Goal: Task Accomplishment & Management: Manage account settings

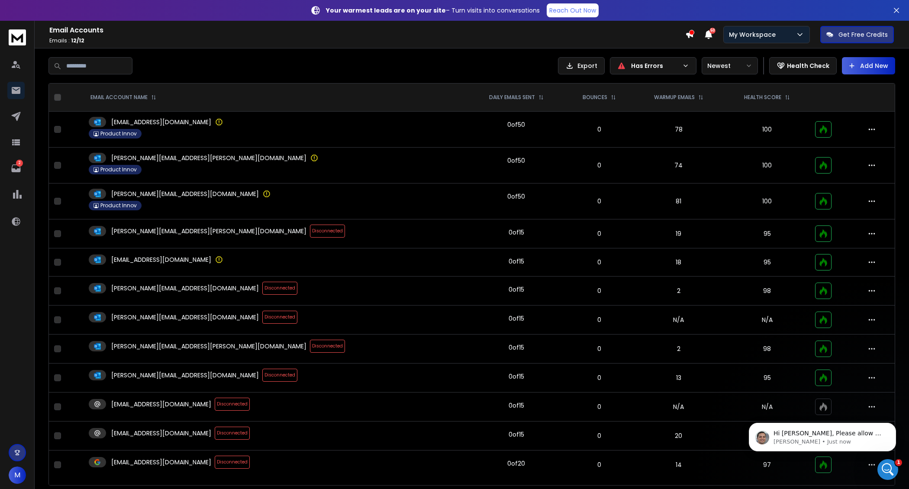
click at [746, 30] on p "My Workspace" at bounding box center [754, 34] width 50 height 9
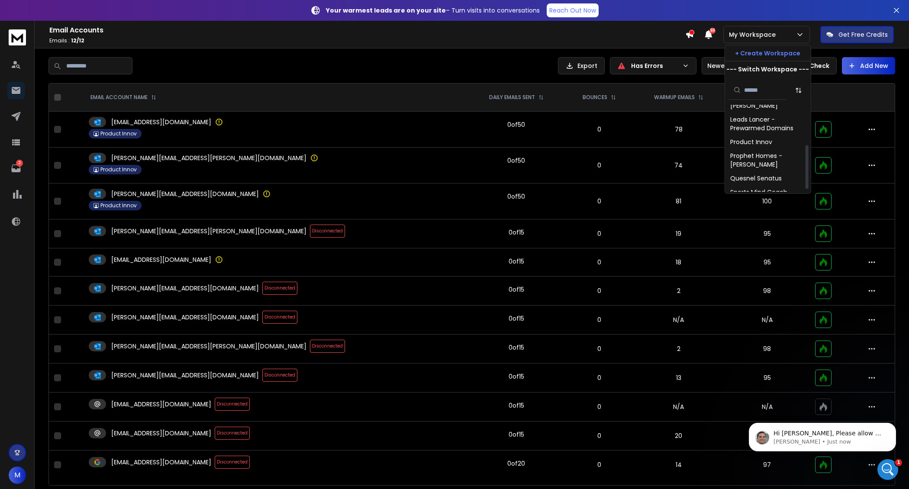
scroll to position [83, 0]
click at [764, 170] on div "Quesnel Senatus" at bounding box center [755, 174] width 51 height 9
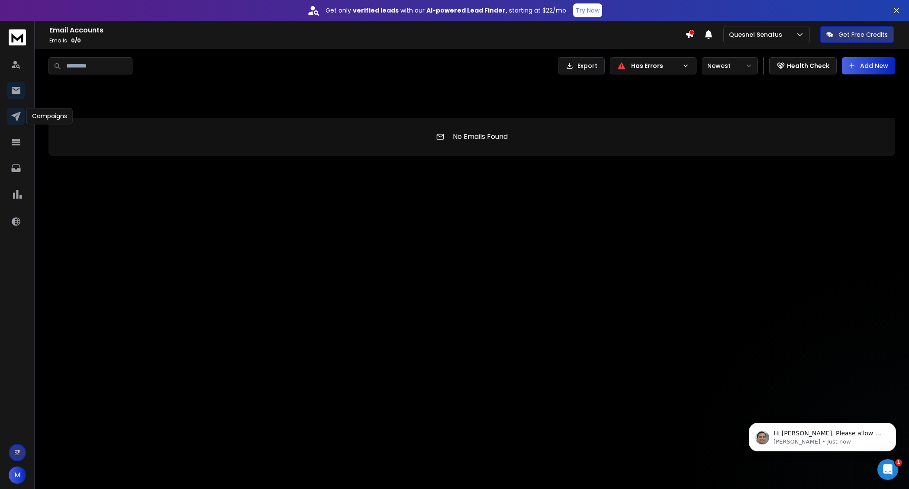
click at [22, 116] on link at bounding box center [15, 116] width 17 height 17
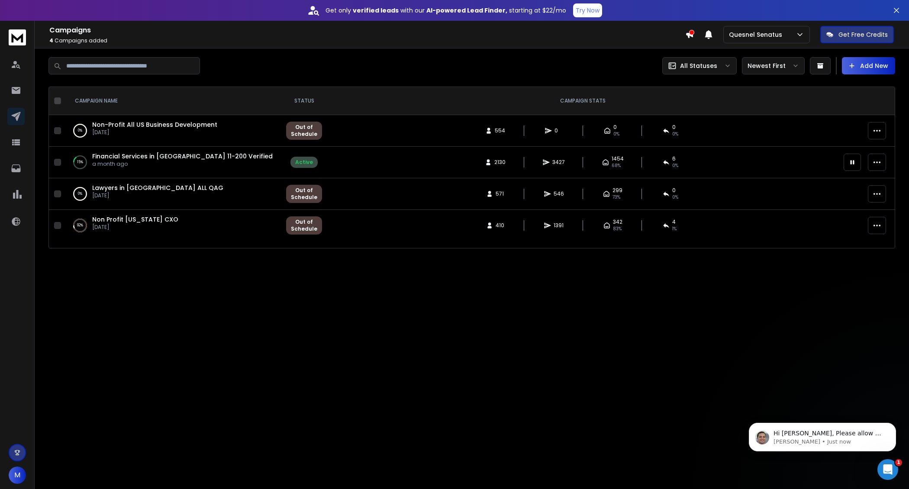
click at [154, 124] on span "Non-Profit All US Business Development" at bounding box center [154, 124] width 125 height 9
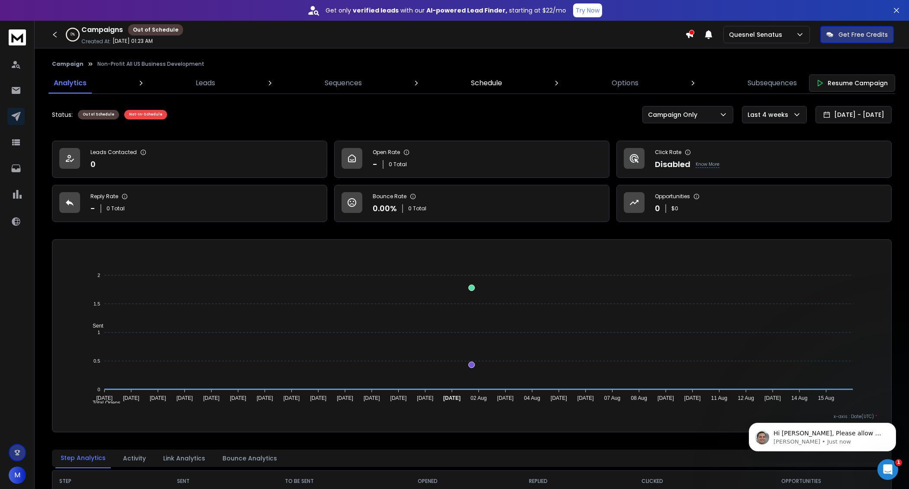
click at [474, 81] on p "Schedule" at bounding box center [486, 83] width 31 height 10
click at [54, 36] on icon at bounding box center [55, 35] width 8 height 8
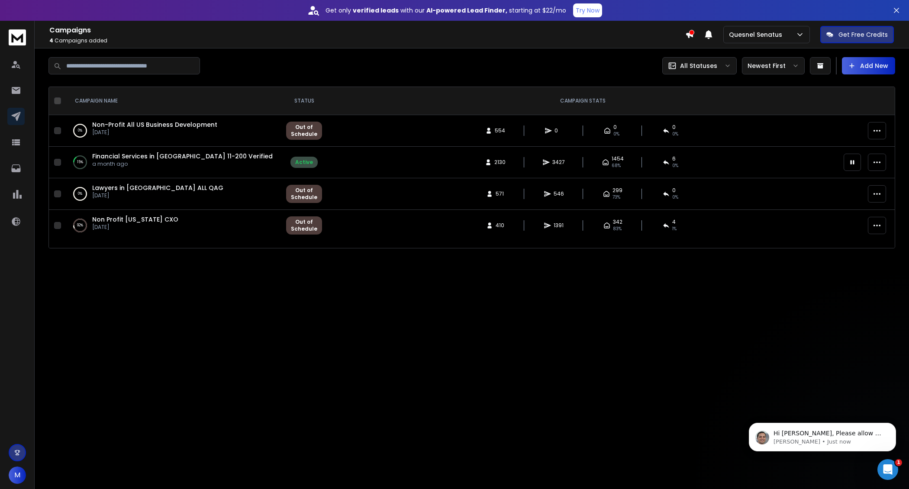
click at [139, 192] on p "2 months ago" at bounding box center [157, 195] width 131 height 7
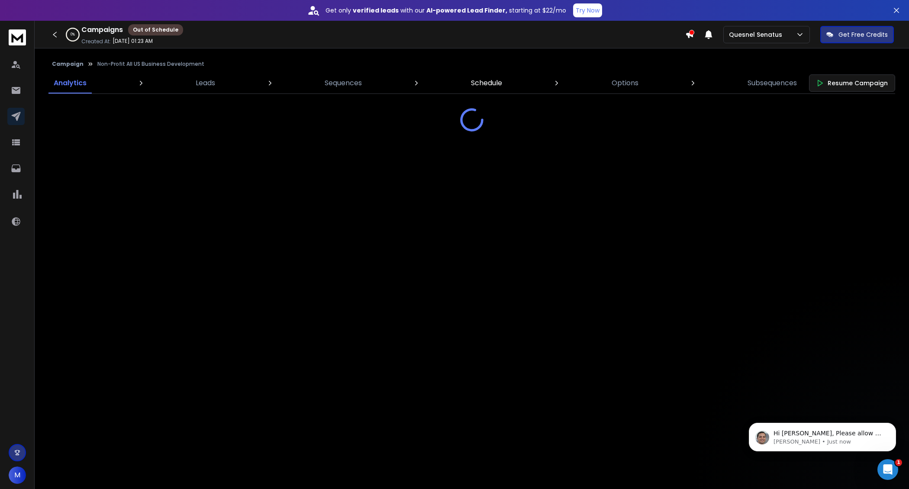
click at [495, 79] on p "Schedule" at bounding box center [486, 83] width 31 height 10
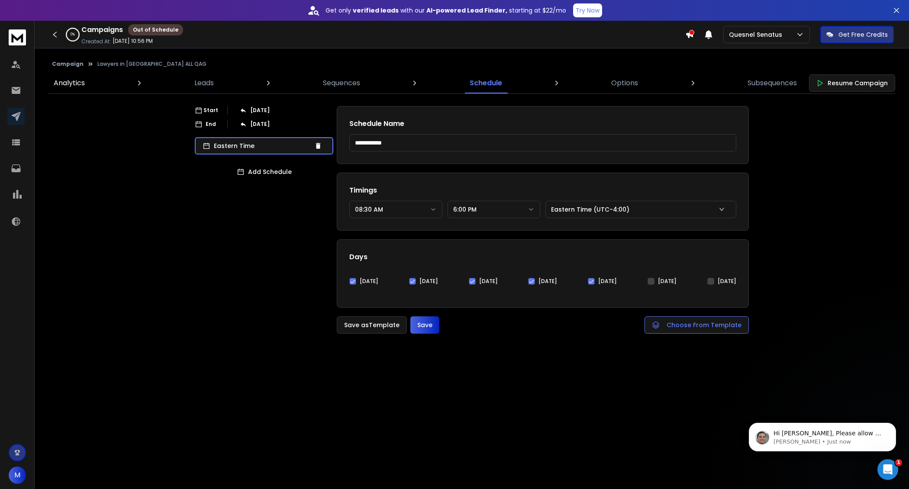
click at [66, 83] on p "Analytics" at bounding box center [69, 83] width 31 height 10
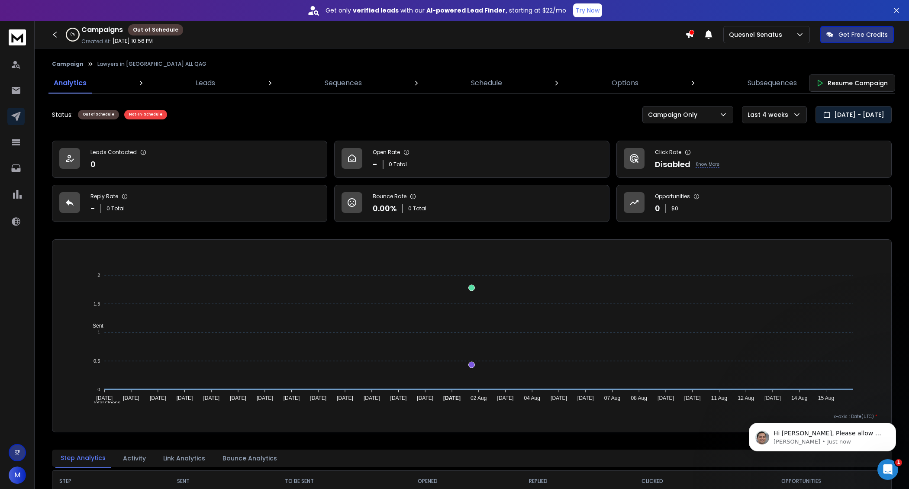
click at [837, 113] on button "[DATE] - [DATE]" at bounding box center [853, 114] width 76 height 17
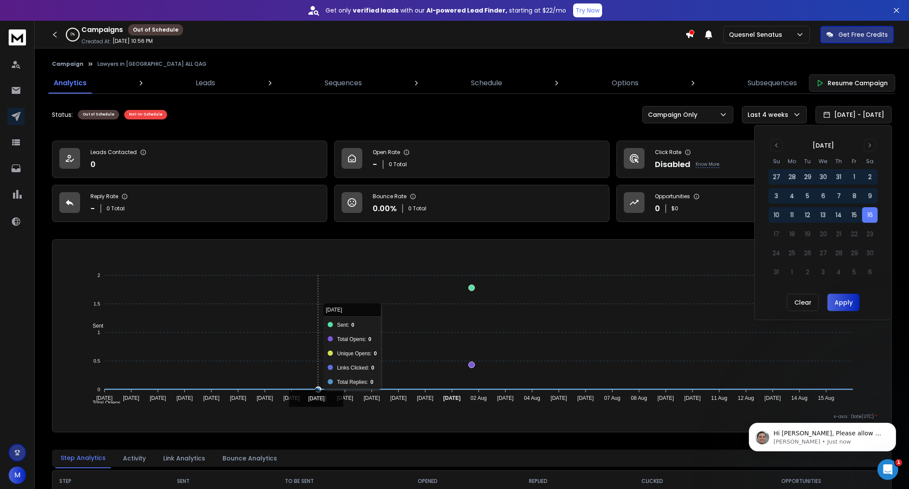
click at [321, 355] on foreignobject "Sent Total Opens Unique Opens Links Clicked Total Replies" at bounding box center [471, 327] width 771 height 151
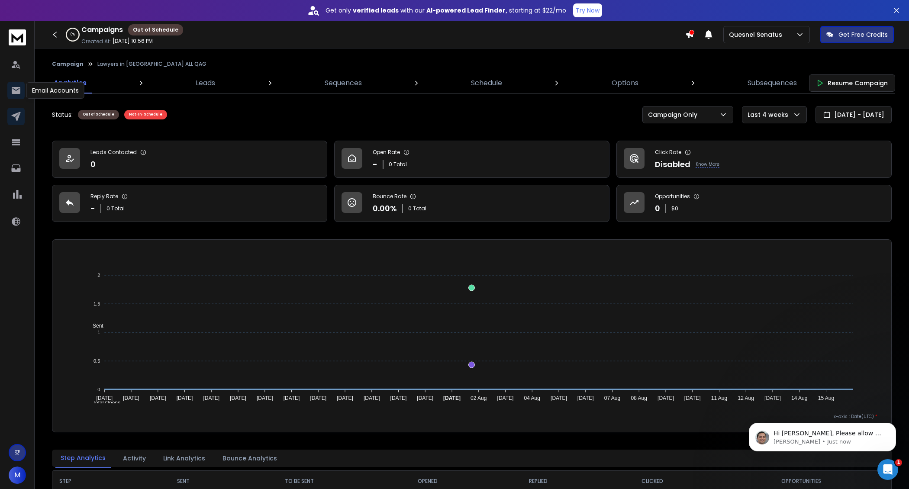
click at [14, 96] on link at bounding box center [15, 90] width 17 height 17
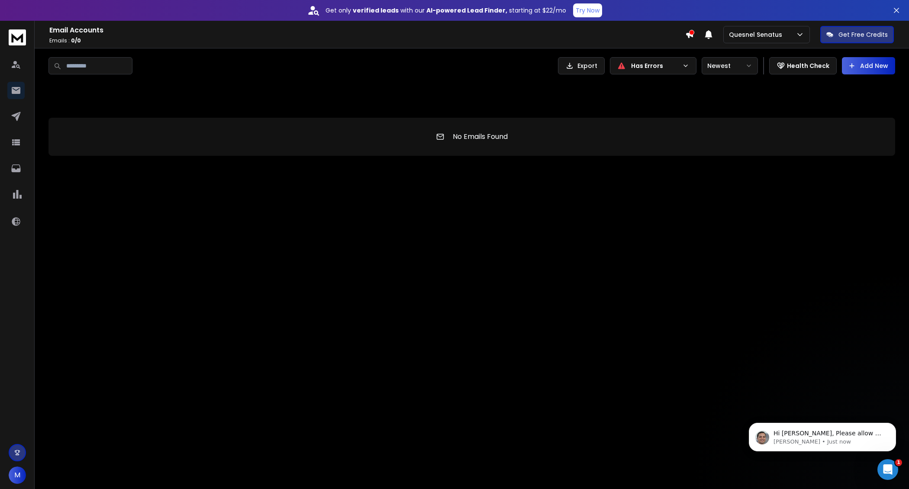
click at [641, 63] on p "Has Errors" at bounding box center [655, 65] width 48 height 9
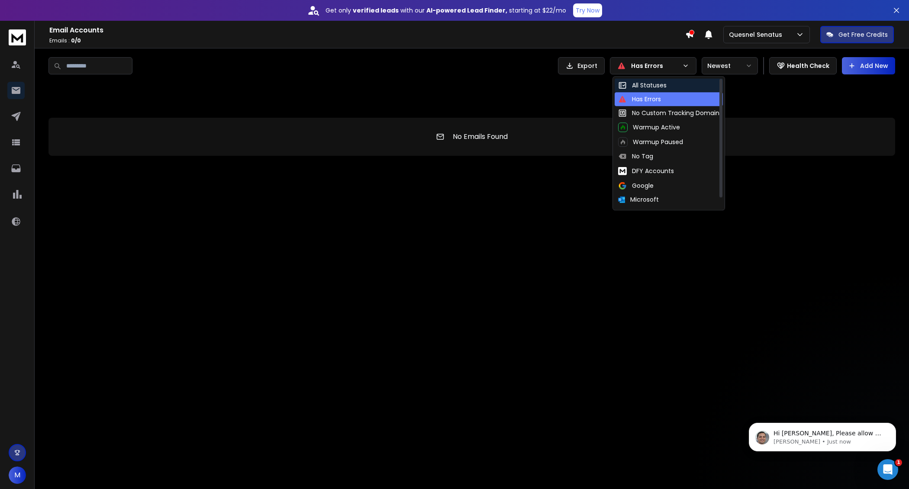
click at [646, 87] on div "All Statuses" at bounding box center [642, 85] width 48 height 9
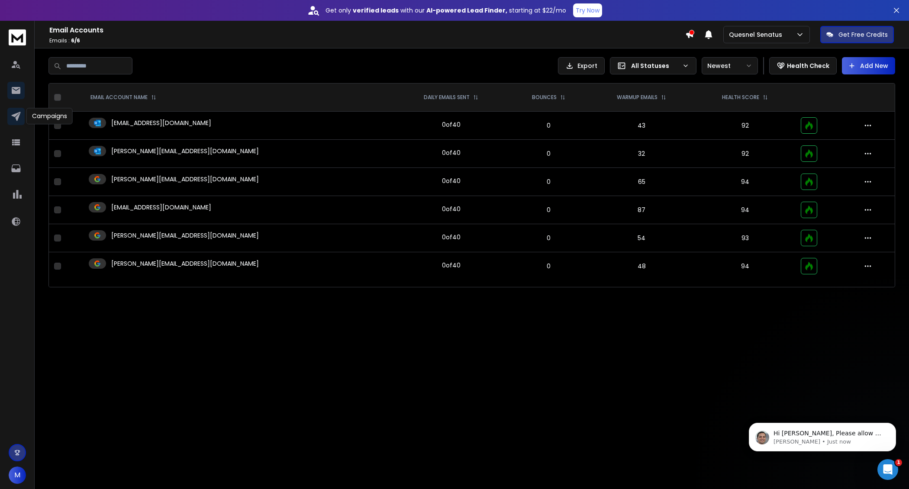
click at [8, 115] on link at bounding box center [15, 116] width 17 height 17
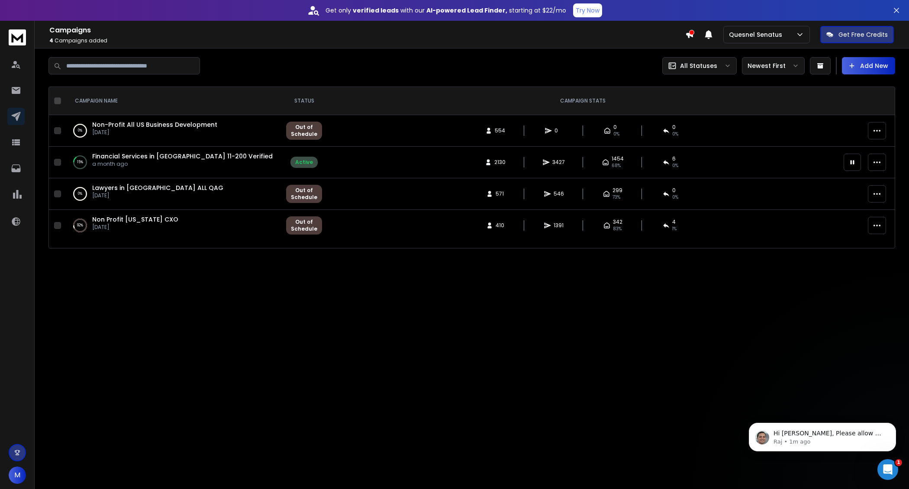
click at [116, 125] on span "Non-Profit All US Business Development" at bounding box center [154, 124] width 125 height 9
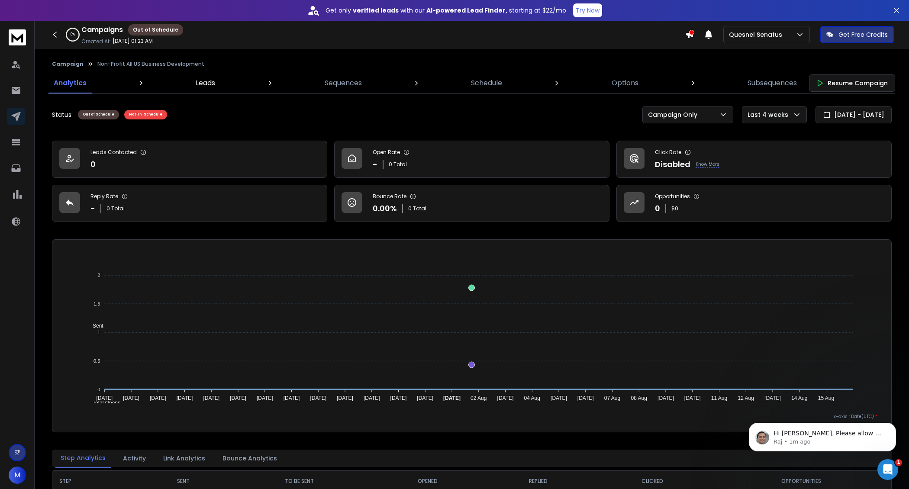
click at [206, 79] on p "Leads" at bounding box center [205, 83] width 19 height 10
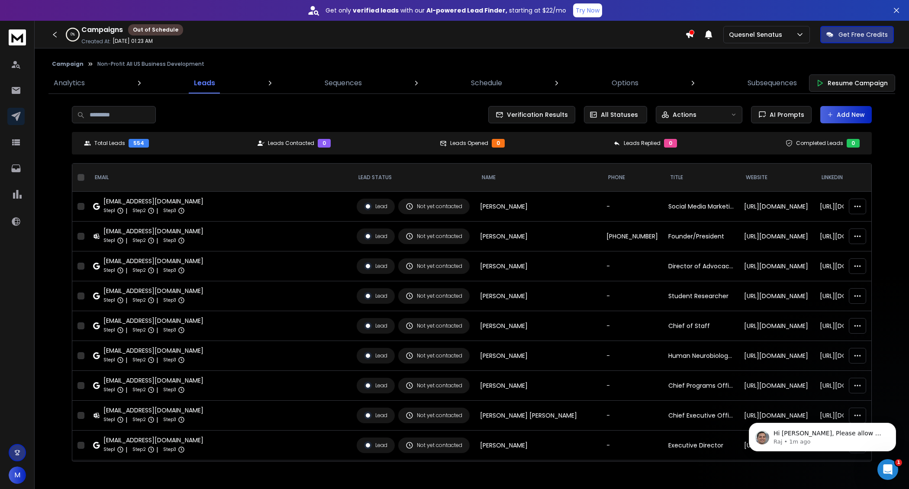
scroll to position [1628, 0]
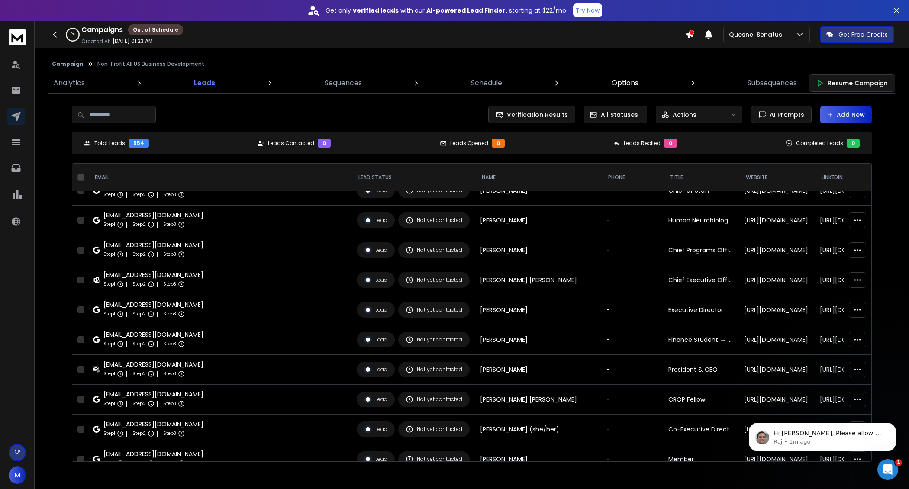
click at [626, 80] on p "Options" at bounding box center [624, 83] width 27 height 10
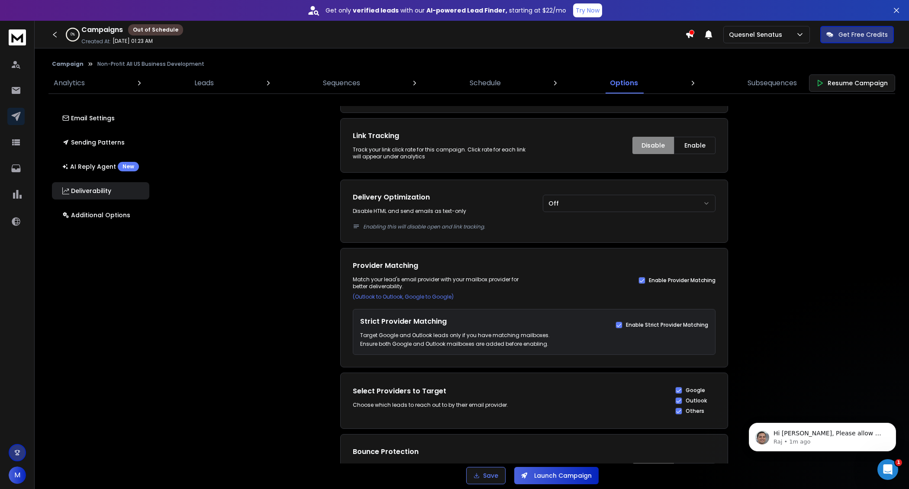
scroll to position [1084, 0]
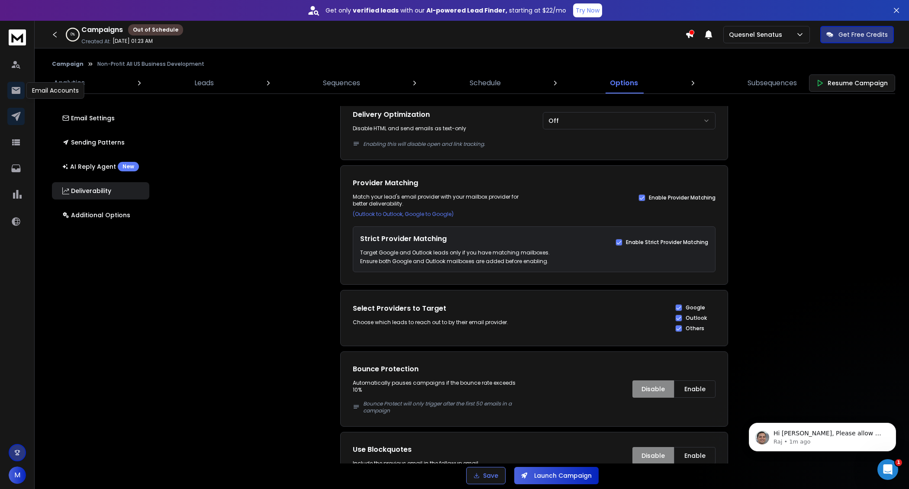
click at [14, 89] on icon at bounding box center [16, 90] width 9 height 7
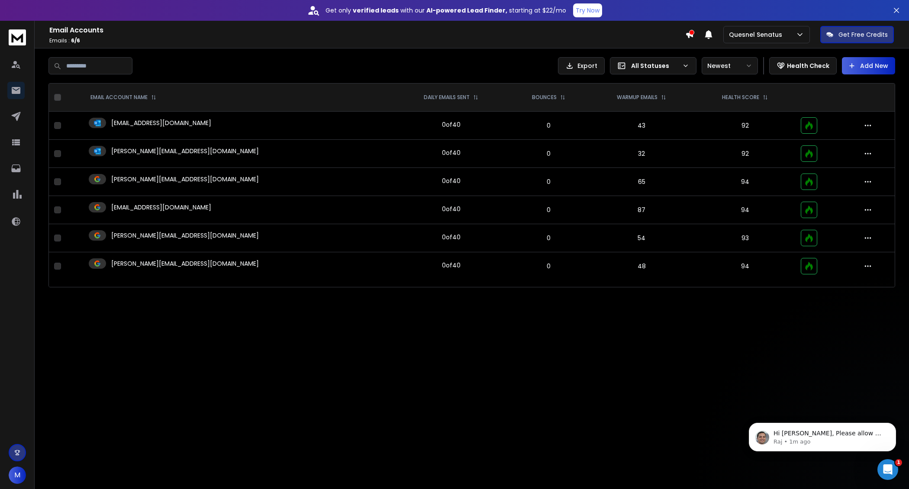
click at [177, 185] on td "[PERSON_NAME][EMAIL_ADDRESS][DOMAIN_NAME]" at bounding box center [239, 182] width 310 height 28
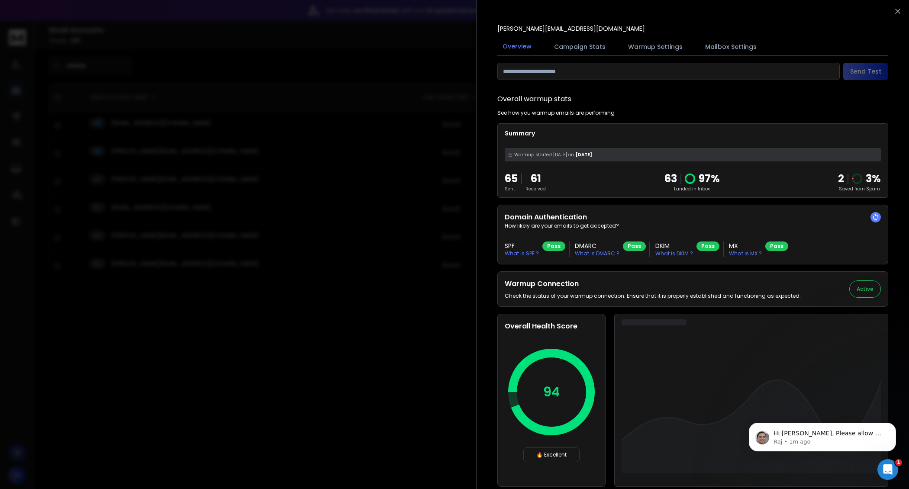
click at [557, 47] on button "Campaign Stats" at bounding box center [580, 46] width 62 height 19
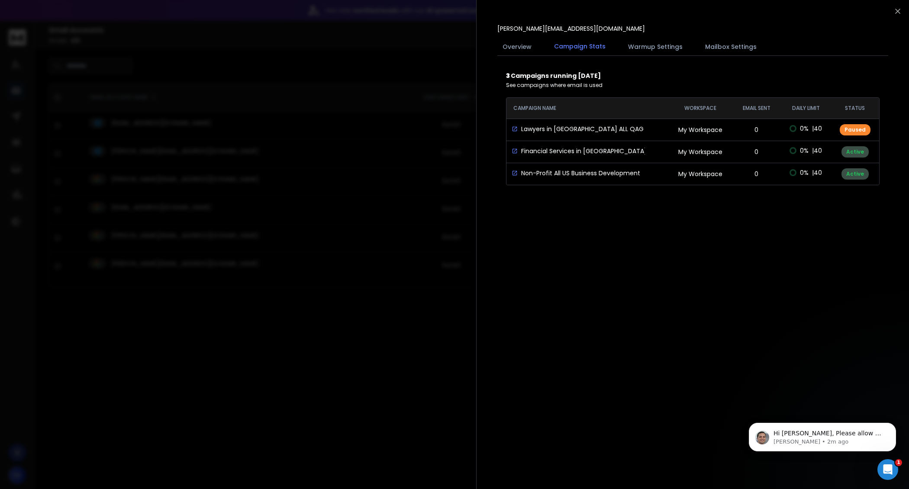
click at [423, 109] on div at bounding box center [454, 244] width 909 height 489
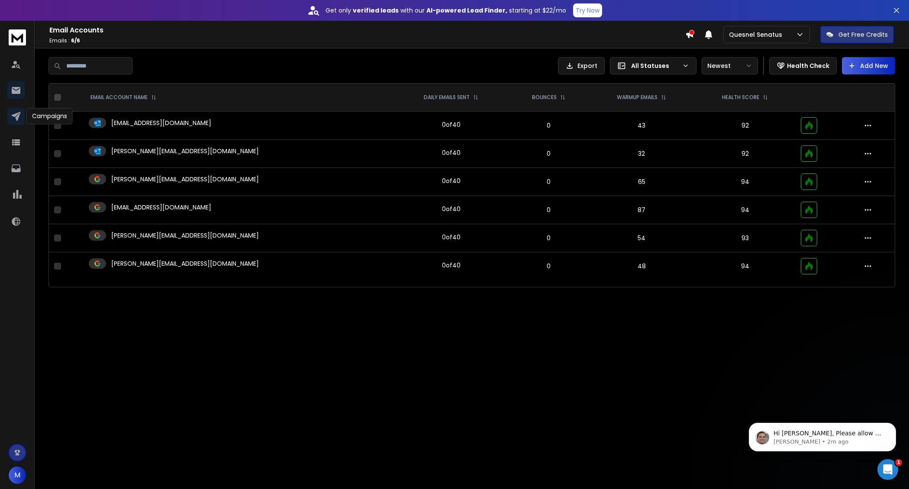
click at [21, 116] on link at bounding box center [15, 116] width 17 height 17
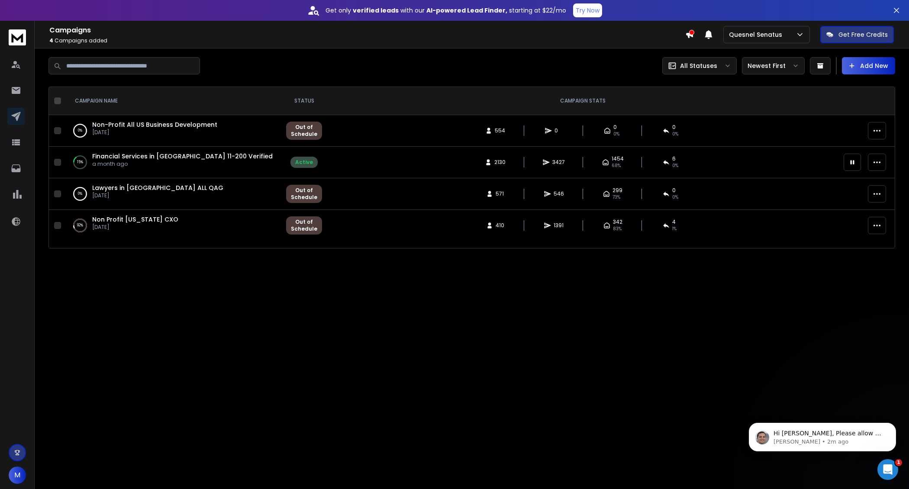
click at [6, 88] on div "M" at bounding box center [17, 257] width 35 height 472
click at [20, 89] on icon at bounding box center [16, 90] width 9 height 7
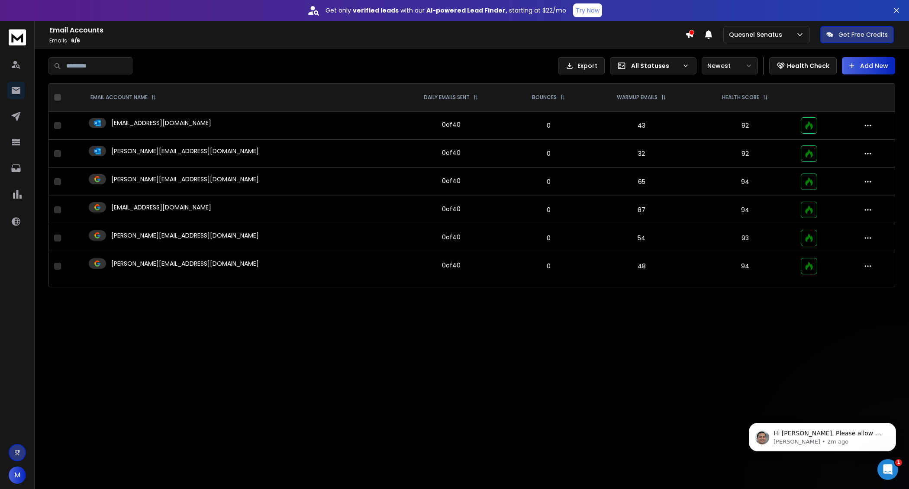
click at [154, 231] on p "[PERSON_NAME][EMAIL_ADDRESS][DOMAIN_NAME]" at bounding box center [185, 235] width 148 height 9
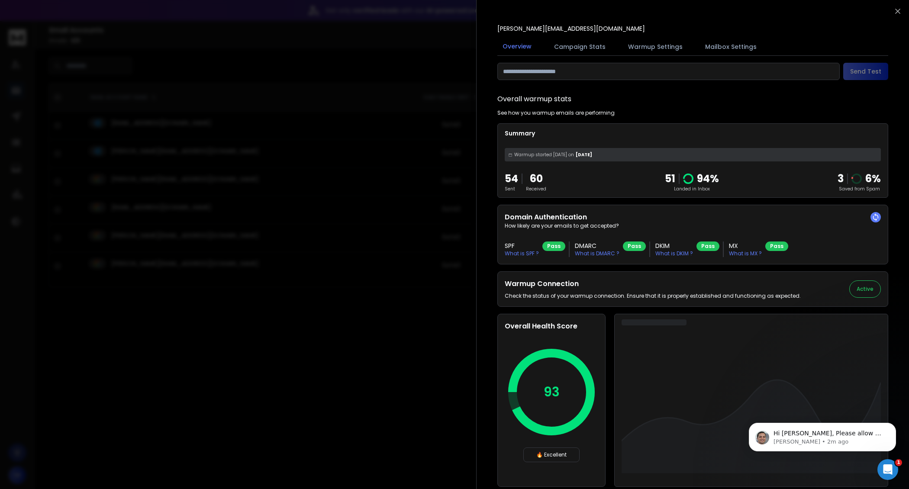
click at [577, 29] on p "[PERSON_NAME][EMAIL_ADDRESS][DOMAIN_NAME]" at bounding box center [571, 28] width 148 height 9
copy p "[PERSON_NAME][EMAIL_ADDRESS][DOMAIN_NAME]"
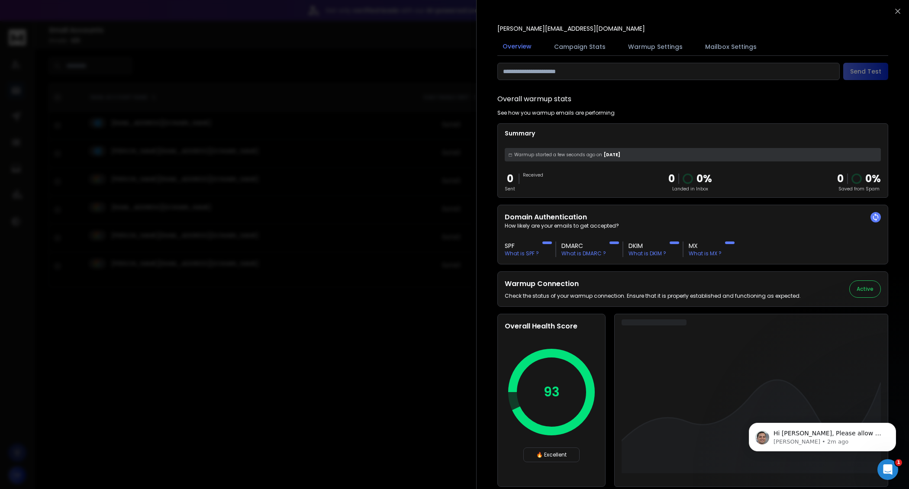
click at [175, 191] on div at bounding box center [454, 244] width 909 height 489
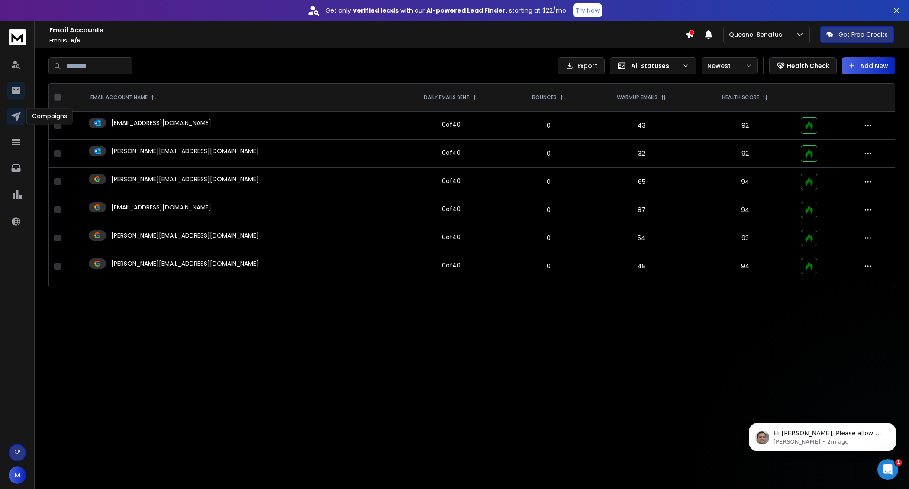
click at [21, 123] on link at bounding box center [15, 116] width 17 height 17
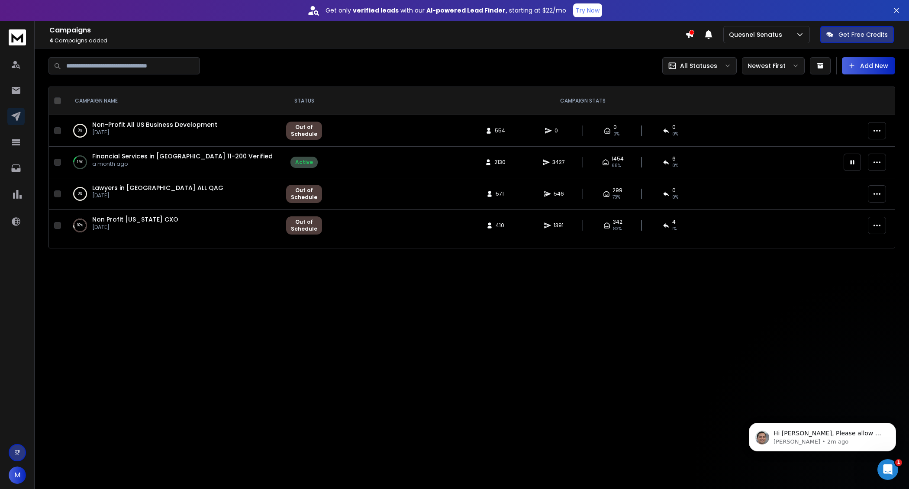
click at [158, 150] on td "15 % Financial Services in NY 11-200 Verified Only a month ago" at bounding box center [172, 163] width 216 height 32
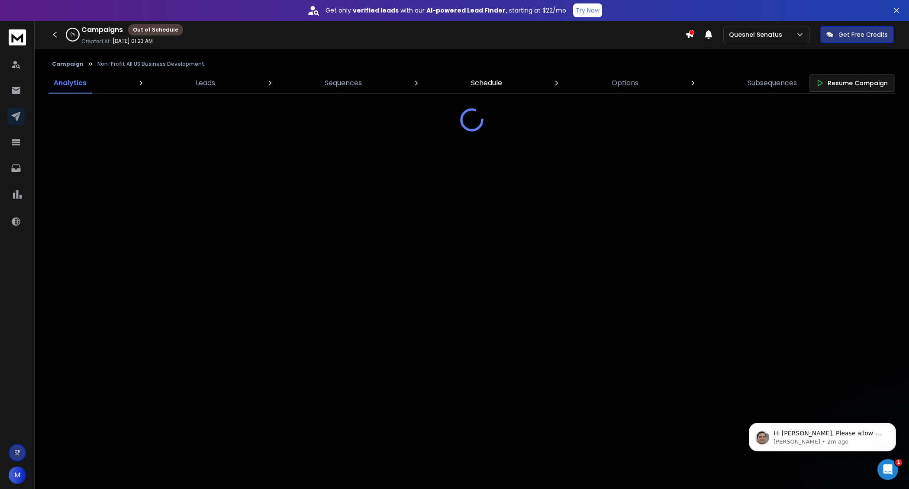
click at [482, 86] on p "Schedule" at bounding box center [486, 83] width 31 height 10
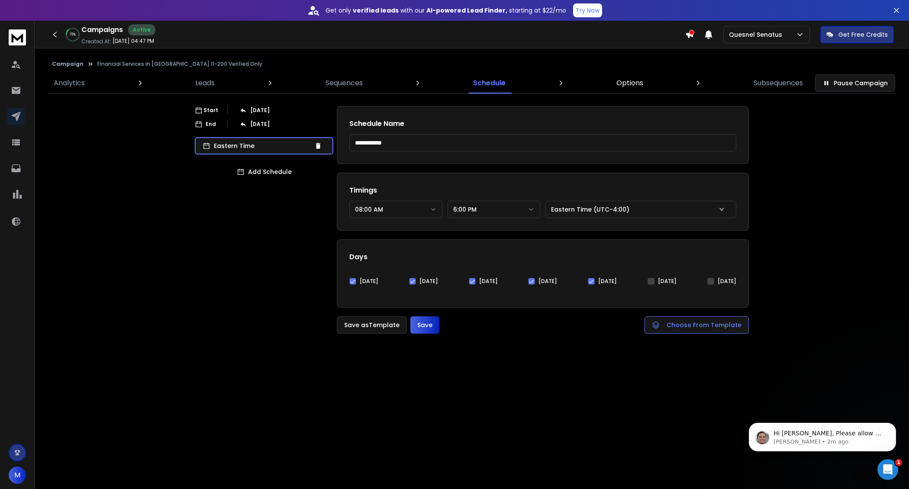
click at [611, 82] on link "Options" at bounding box center [629, 83] width 37 height 21
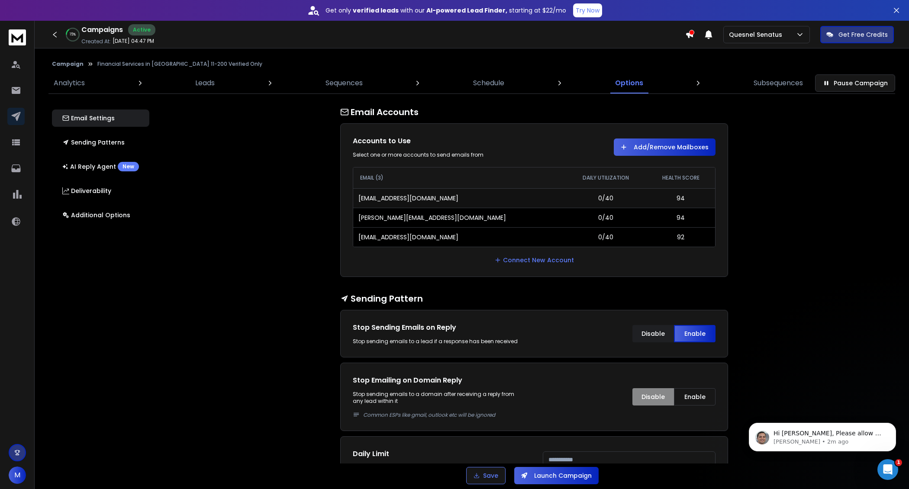
click at [413, 202] on p "[EMAIL_ADDRESS][DOMAIN_NAME]" at bounding box center [408, 198] width 100 height 9
copy p "[EMAIL_ADDRESS][DOMAIN_NAME]"
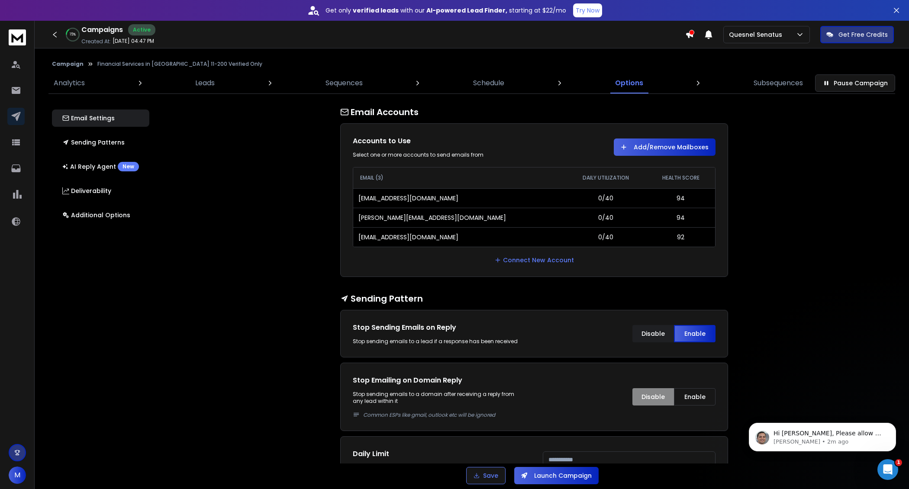
click at [2, 87] on div "M" at bounding box center [17, 257] width 35 height 472
click at [13, 90] on icon at bounding box center [16, 90] width 9 height 7
click at [17, 94] on icon at bounding box center [16, 90] width 10 height 10
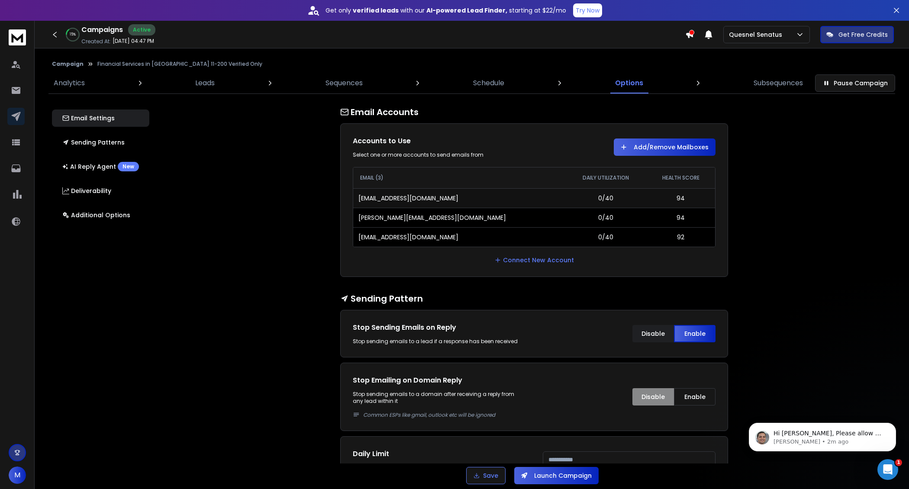
click at [398, 198] on p "[EMAIL_ADDRESS][DOMAIN_NAME]" at bounding box center [408, 198] width 100 height 9
copy p "[EMAIL_ADDRESS][DOMAIN_NAME]"
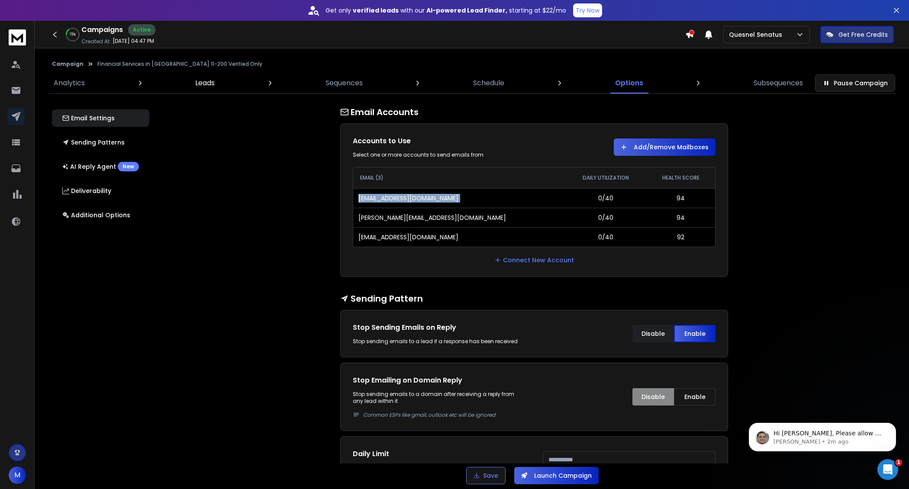
click at [194, 85] on link "Leads" at bounding box center [205, 83] width 30 height 21
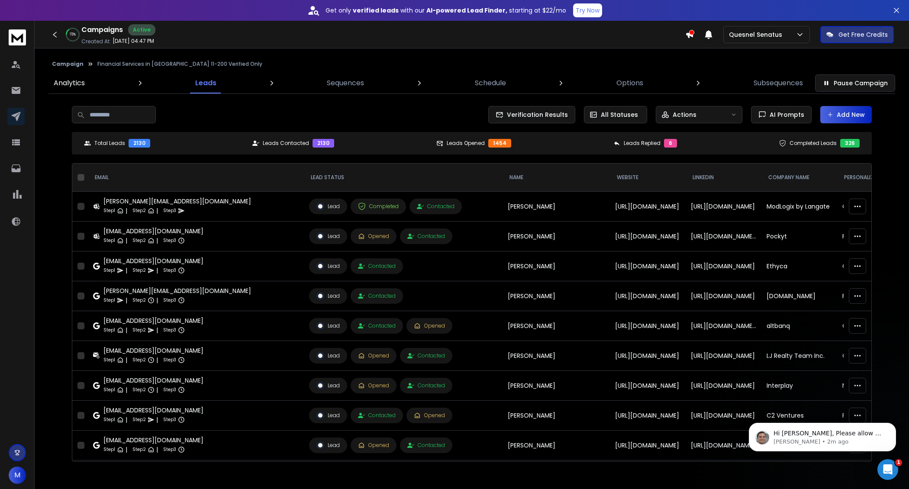
click at [75, 91] on link "Analytics" at bounding box center [69, 83] width 42 height 21
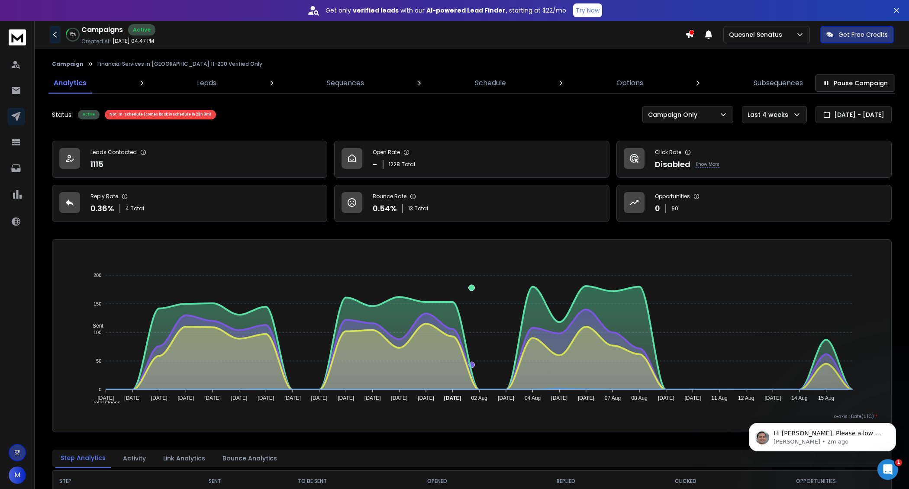
click at [49, 33] on button at bounding box center [54, 34] width 11 height 17
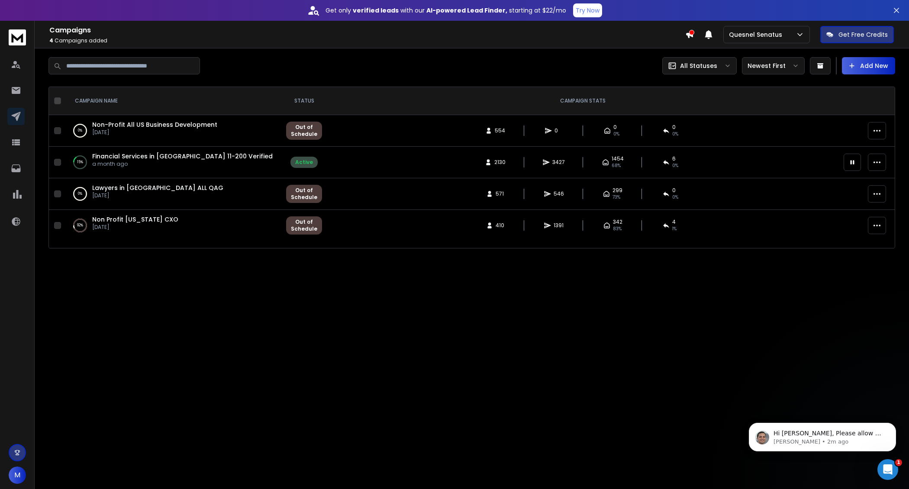
click at [179, 118] on td "0 % Non-Profit All US Business Development 8 days ago" at bounding box center [172, 131] width 216 height 32
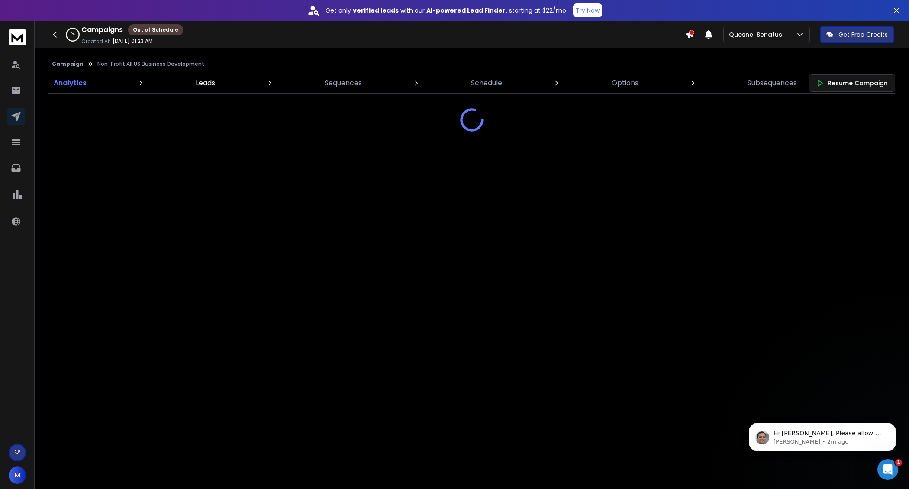
click at [198, 91] on link "Leads" at bounding box center [205, 83] width 30 height 21
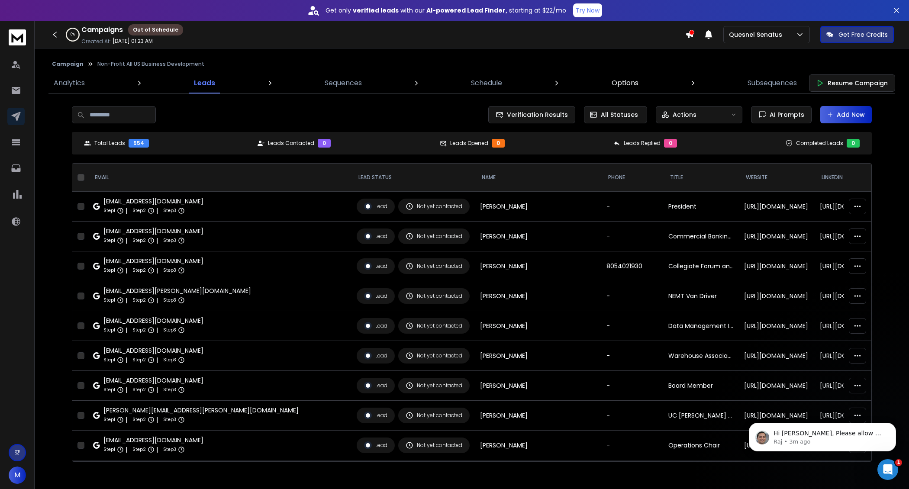
click at [625, 87] on p "Options" at bounding box center [624, 83] width 27 height 10
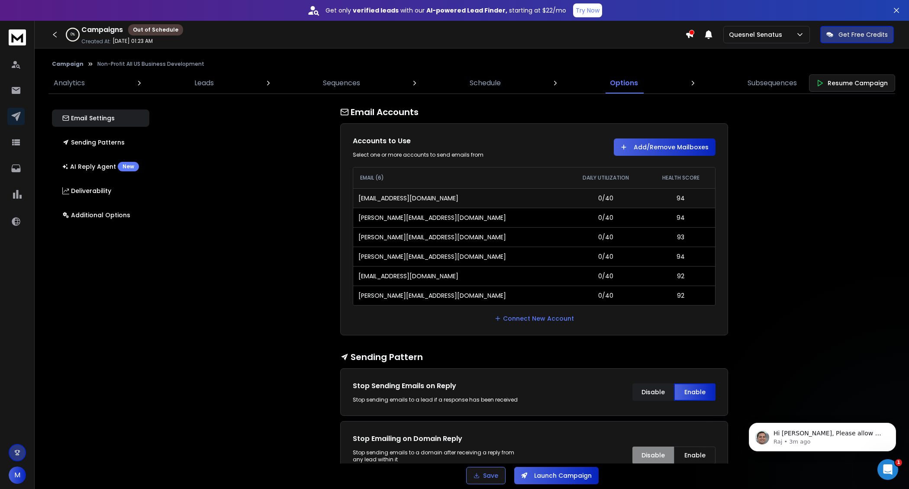
click at [393, 198] on p "[EMAIL_ADDRESS][DOMAIN_NAME]" at bounding box center [408, 198] width 100 height 9
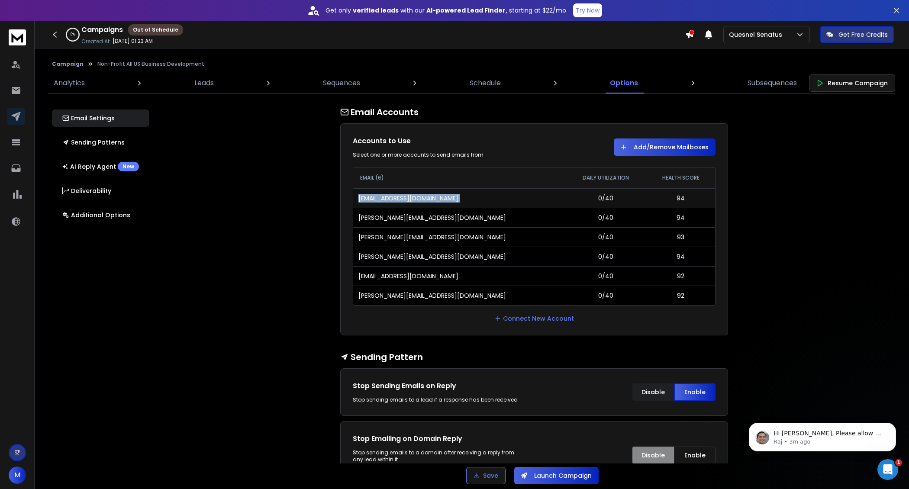
copy p "[EMAIL_ADDRESS][DOMAIN_NAME]"
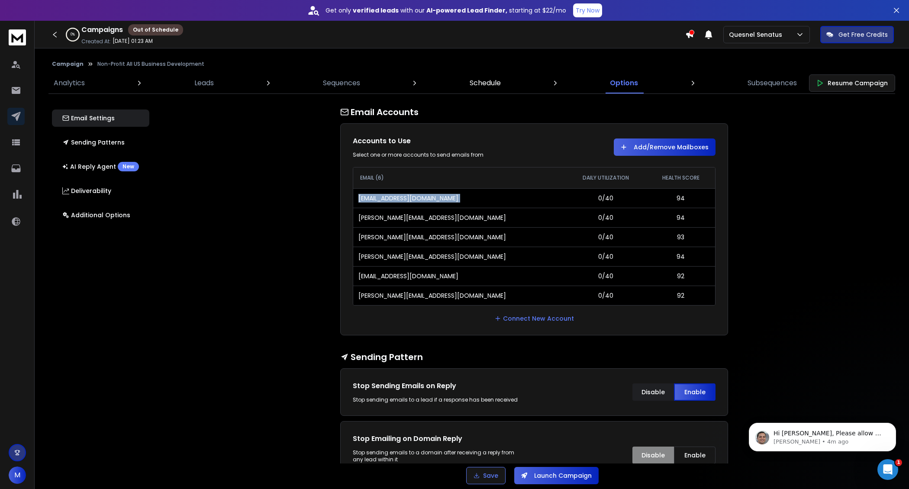
click at [487, 90] on link "Schedule" at bounding box center [485, 83] width 42 height 21
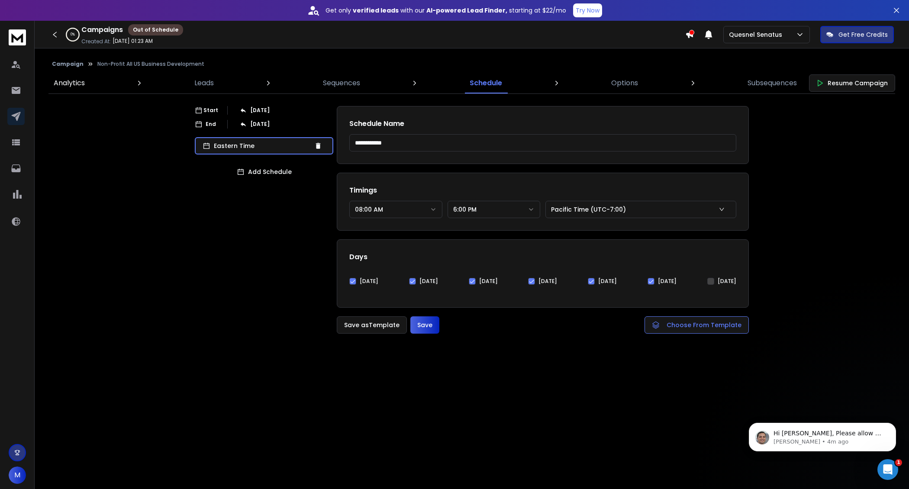
click at [68, 76] on link "Analytics" at bounding box center [69, 83] width 42 height 21
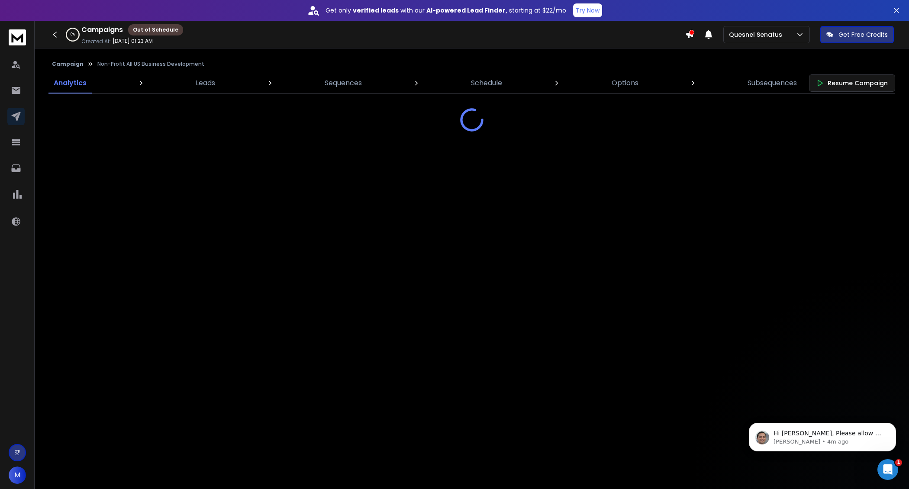
click at [78, 81] on p "Analytics" at bounding box center [70, 83] width 33 height 10
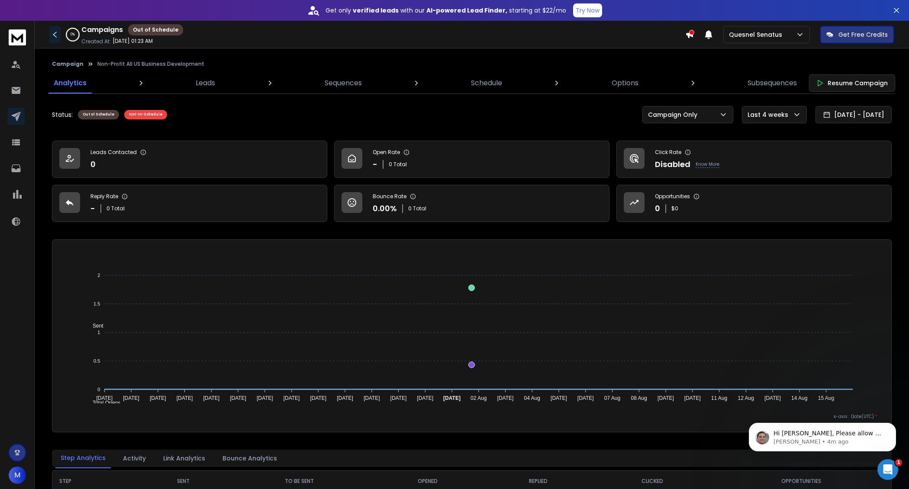
click at [53, 32] on icon at bounding box center [55, 35] width 8 height 8
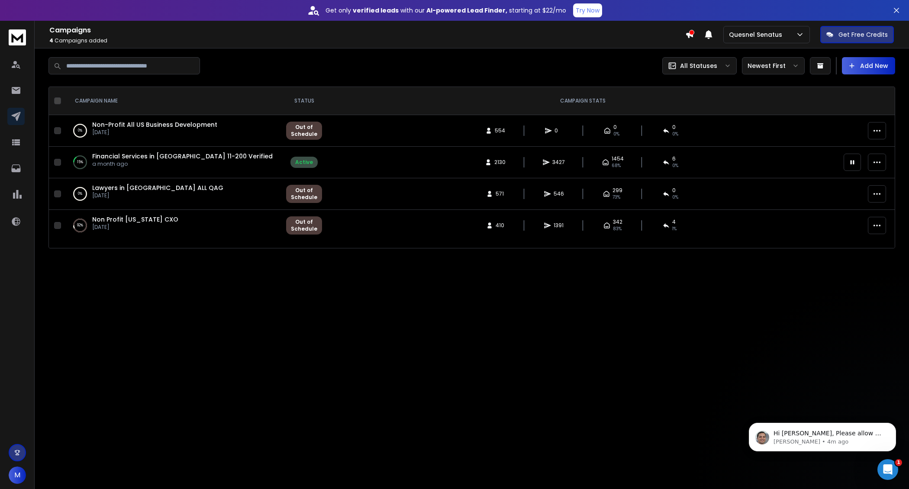
click at [134, 190] on span "Lawyers in [GEOGRAPHIC_DATA] ALL QAG" at bounding box center [157, 187] width 131 height 9
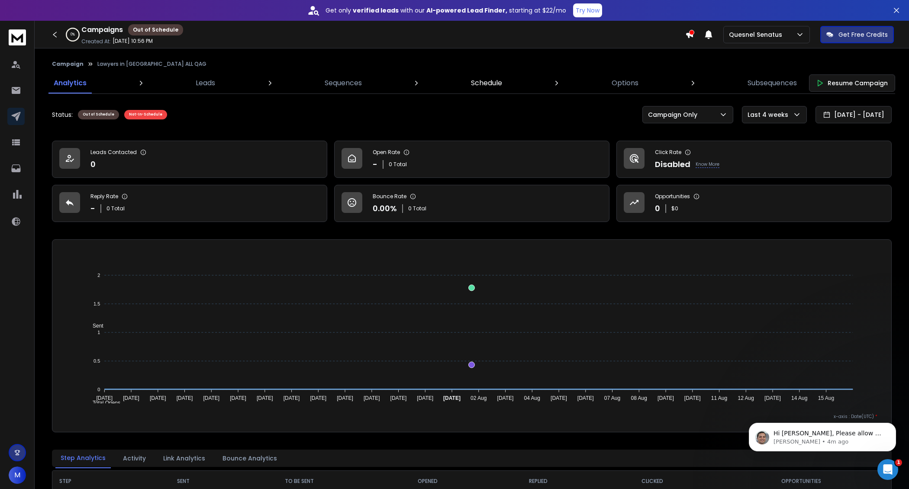
click at [477, 78] on link "Schedule" at bounding box center [487, 83] width 42 height 21
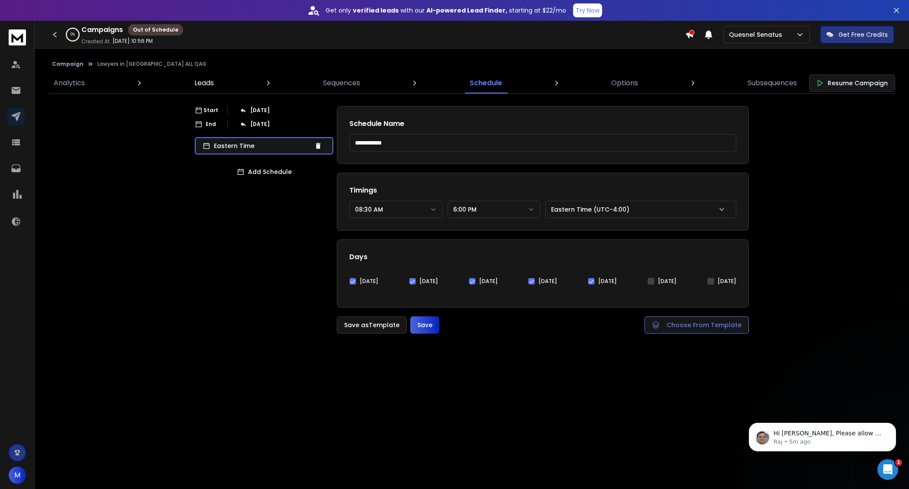
click at [212, 80] on p "Leads" at bounding box center [203, 83] width 19 height 10
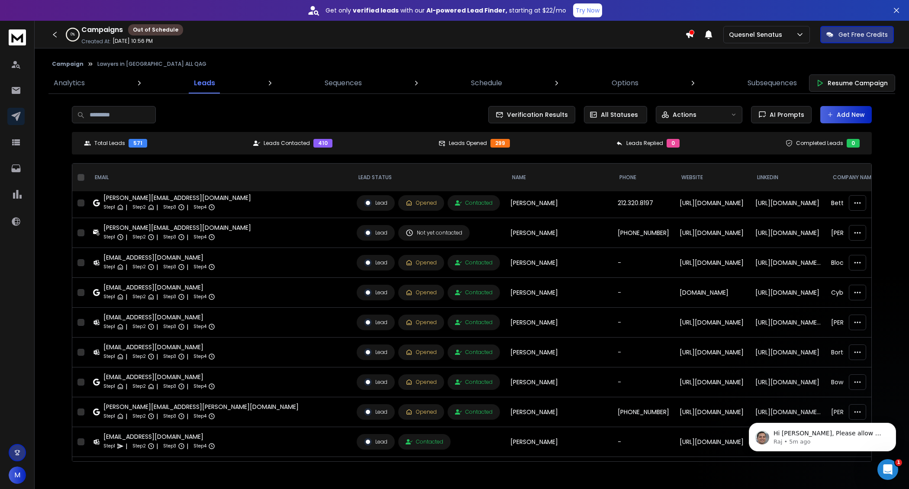
scroll to position [1220, 0]
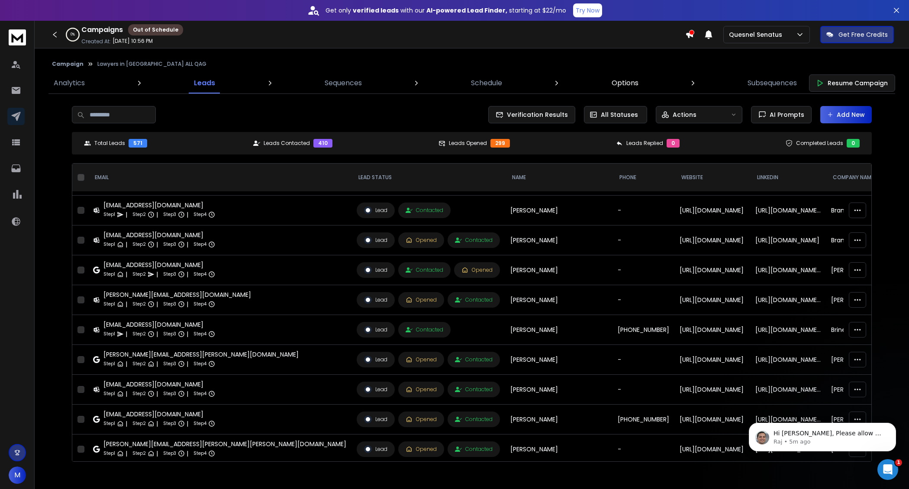
click at [618, 80] on p "Options" at bounding box center [624, 83] width 27 height 10
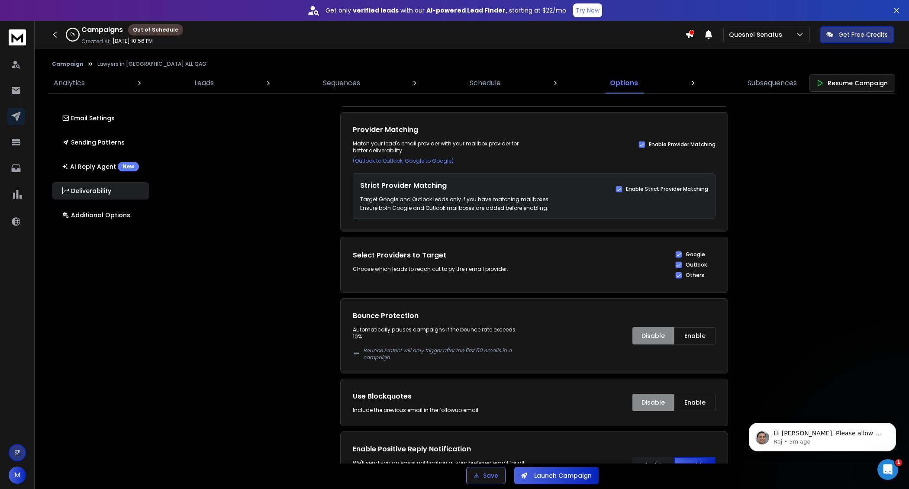
scroll to position [1079, 0]
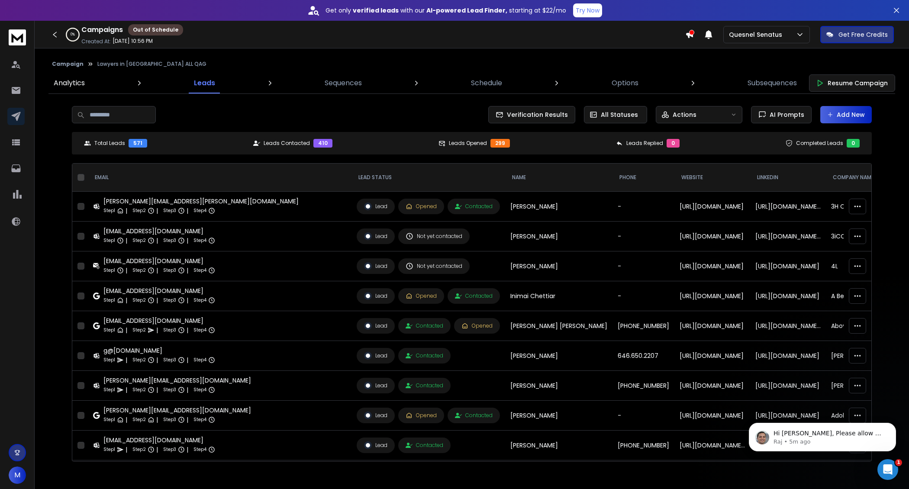
click at [78, 89] on link "Analytics" at bounding box center [69, 83] width 42 height 21
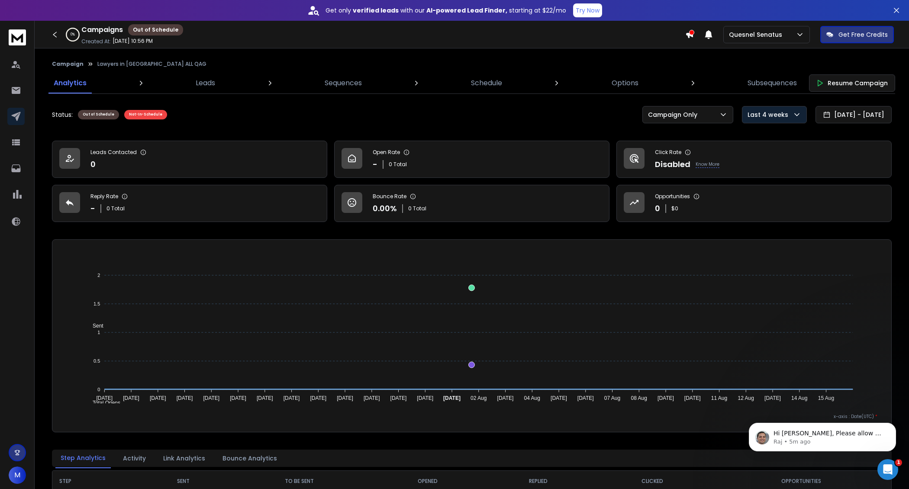
click at [747, 110] on p "Last 4 weeks" at bounding box center [769, 114] width 44 height 9
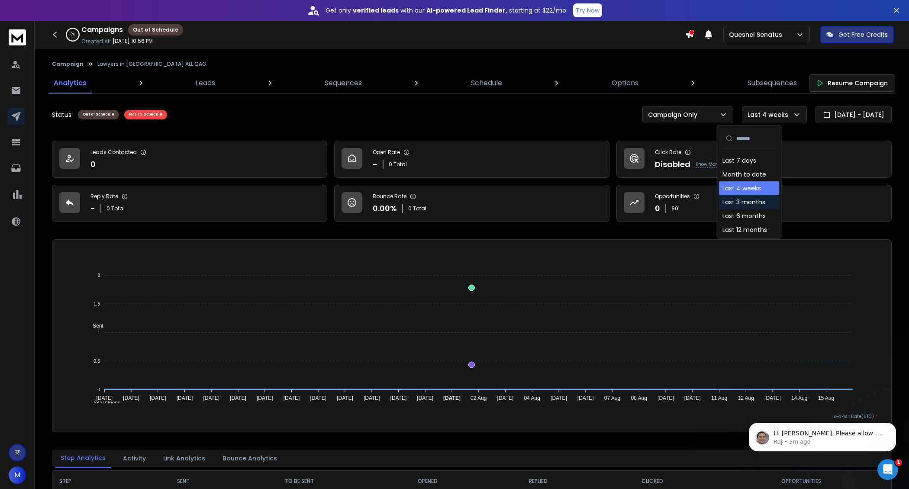
click at [745, 199] on div "Last 3 months" at bounding box center [743, 202] width 43 height 9
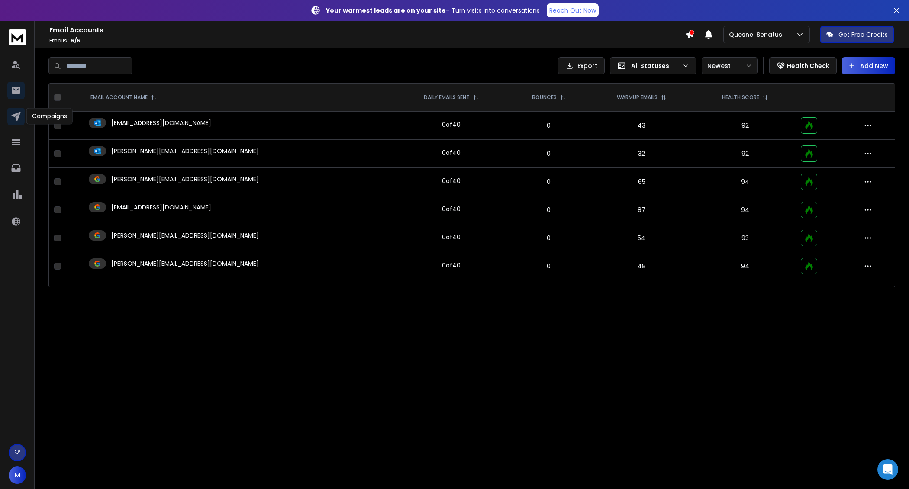
click at [18, 116] on icon at bounding box center [15, 116] width 9 height 9
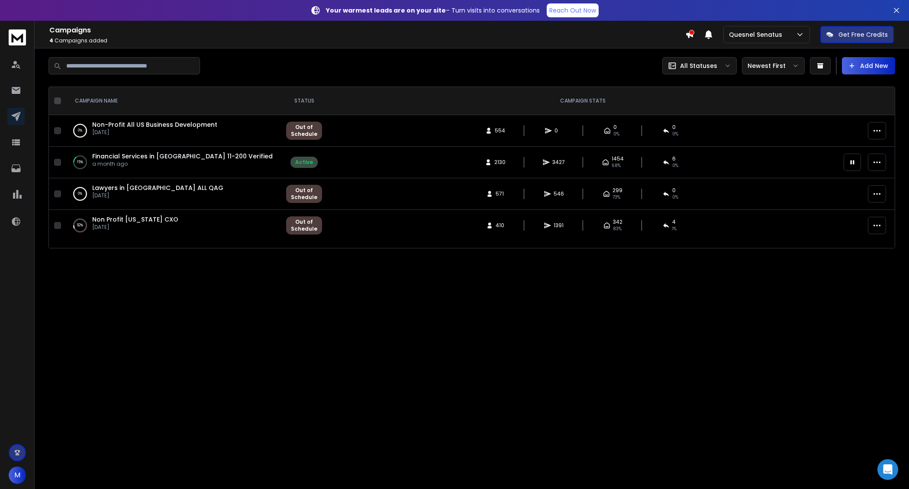
click at [197, 131] on p "8 days ago" at bounding box center [154, 132] width 125 height 7
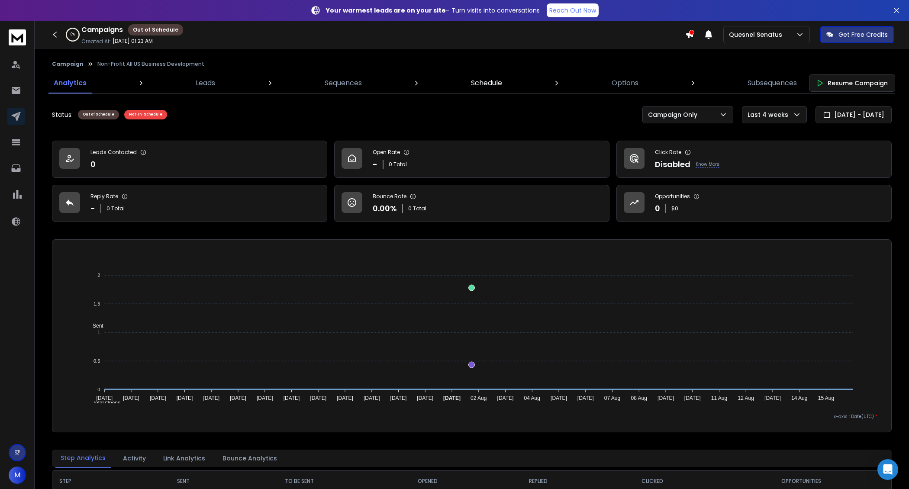
click at [483, 85] on p "Schedule" at bounding box center [486, 83] width 31 height 10
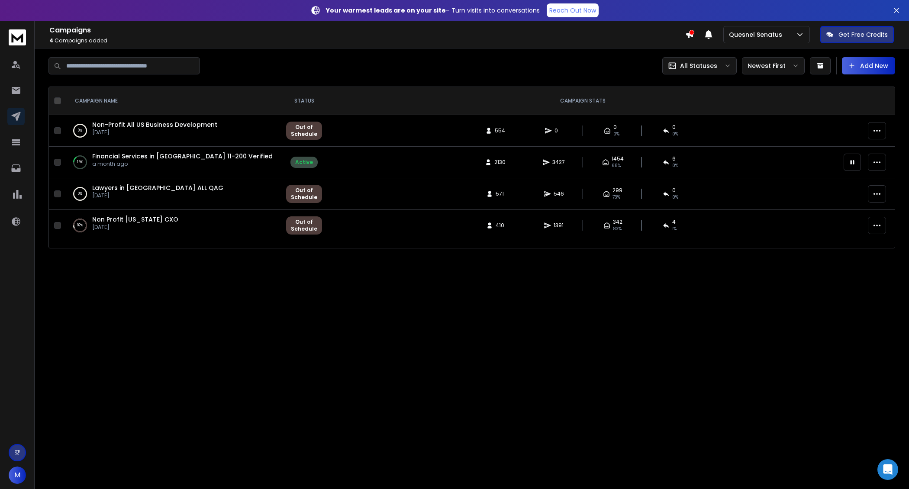
click at [144, 192] on p "[DATE]" at bounding box center [157, 195] width 131 height 7
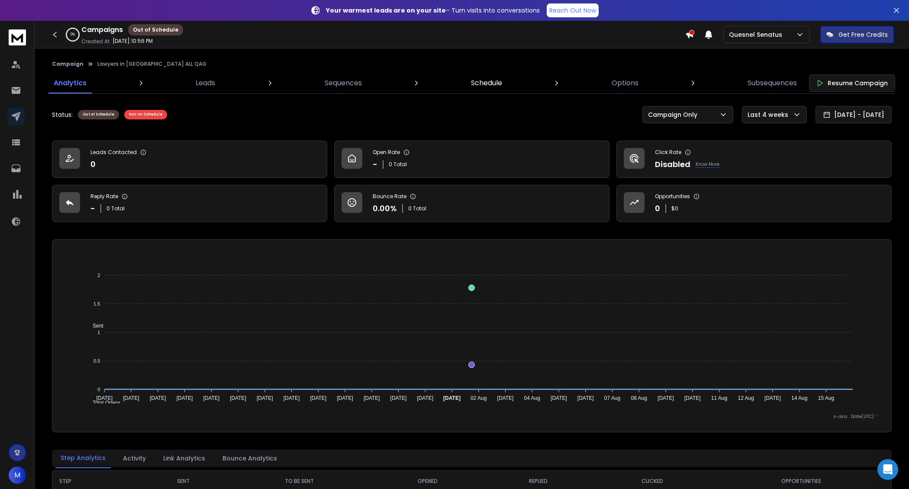
click at [489, 79] on p "Schedule" at bounding box center [486, 83] width 31 height 10
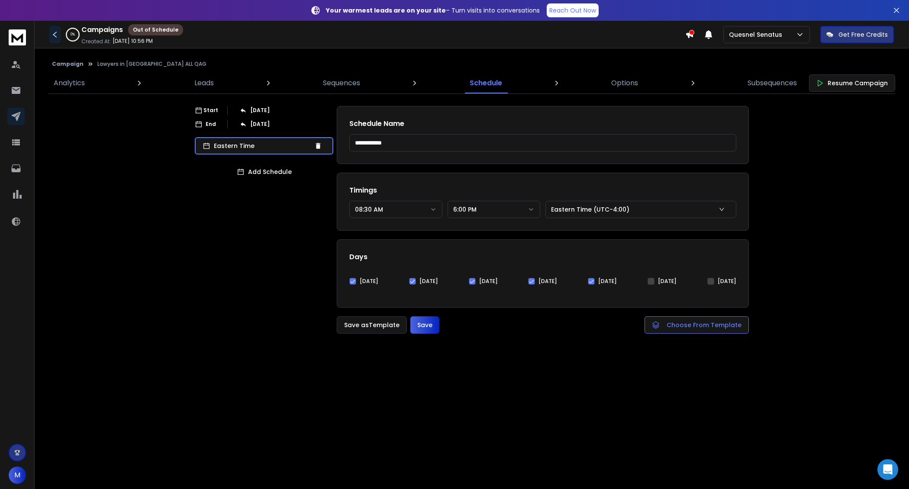
click at [51, 34] on button at bounding box center [54, 34] width 11 height 17
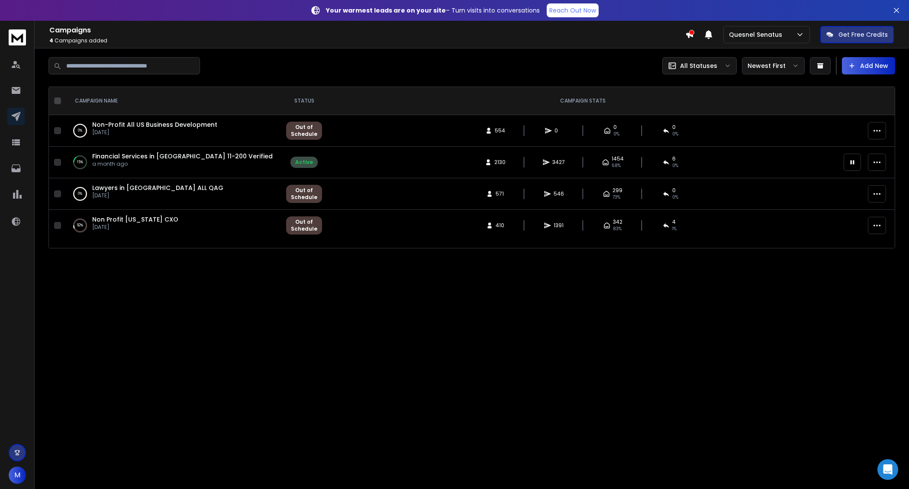
click at [162, 224] on p "[DATE]" at bounding box center [135, 227] width 86 height 7
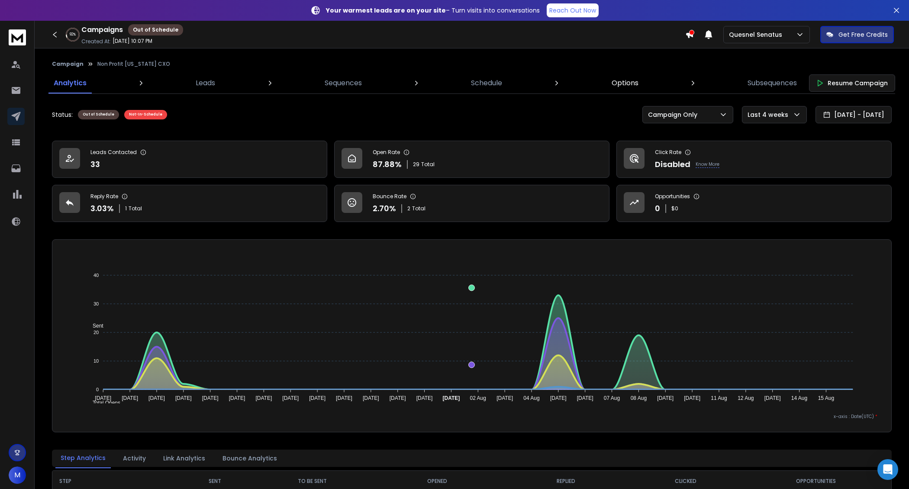
click at [611, 82] on link "Options" at bounding box center [624, 83] width 37 height 21
click at [466, 89] on link "Schedule" at bounding box center [487, 83] width 42 height 21
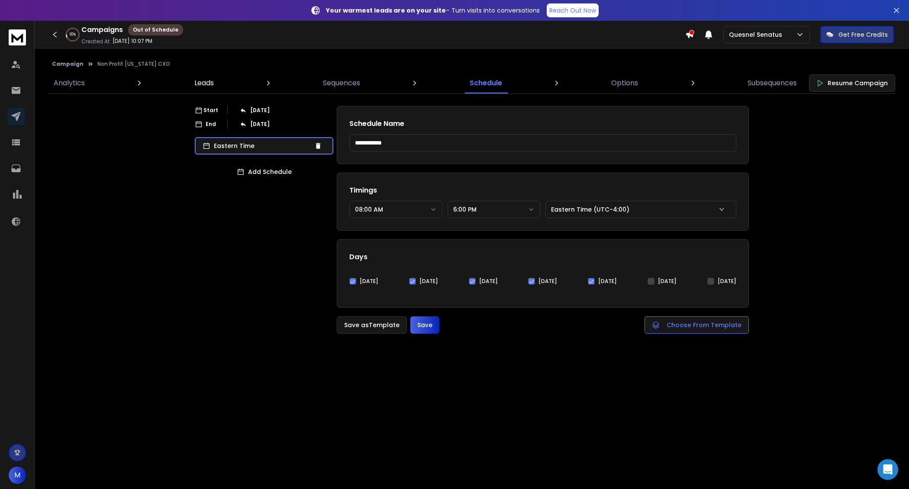
click at [189, 82] on link "Leads" at bounding box center [204, 83] width 30 height 21
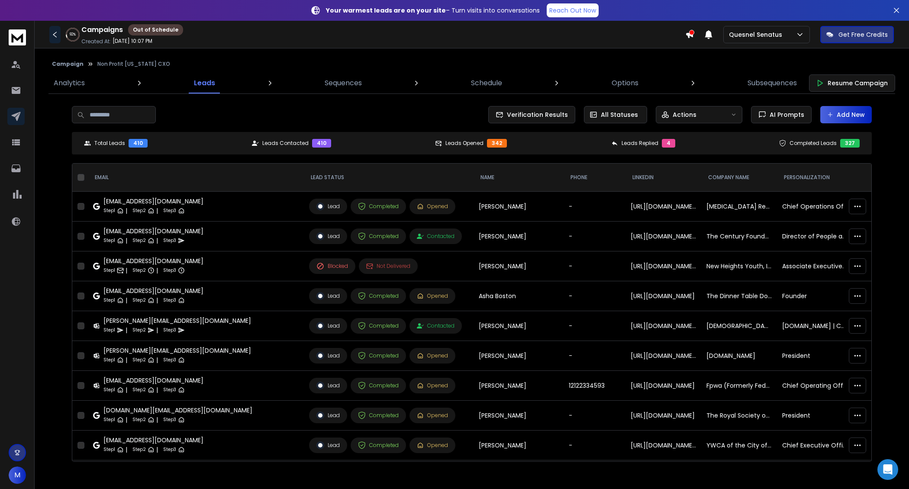
click at [52, 34] on icon at bounding box center [55, 35] width 8 height 8
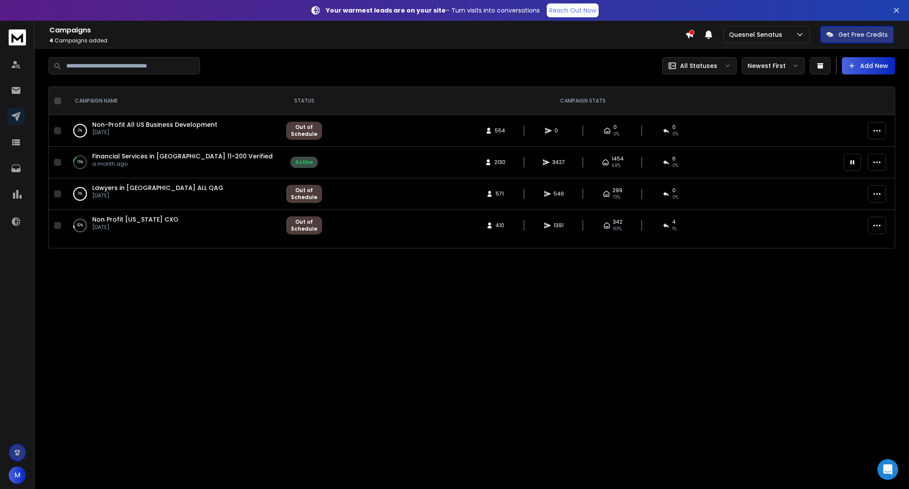
click at [129, 123] on span "Non-Profit All US Business Development" at bounding box center [154, 124] width 125 height 9
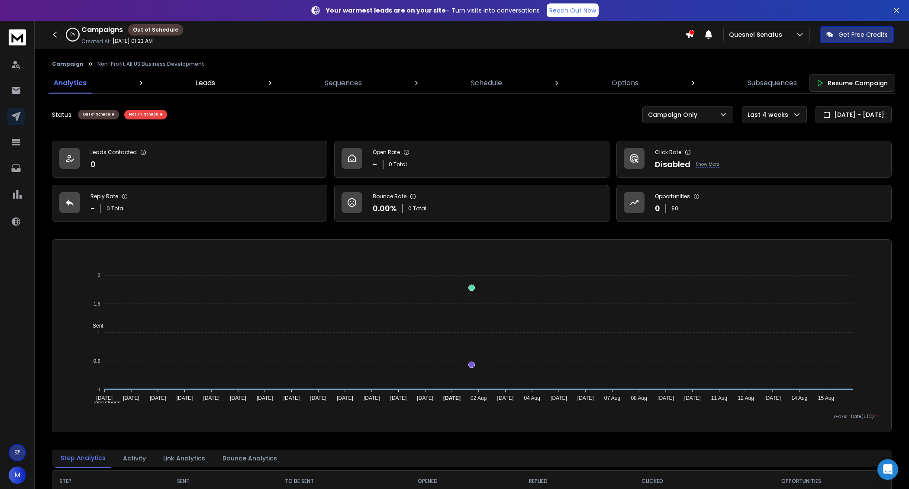
click at [214, 87] on p "Leads" at bounding box center [205, 83] width 19 height 10
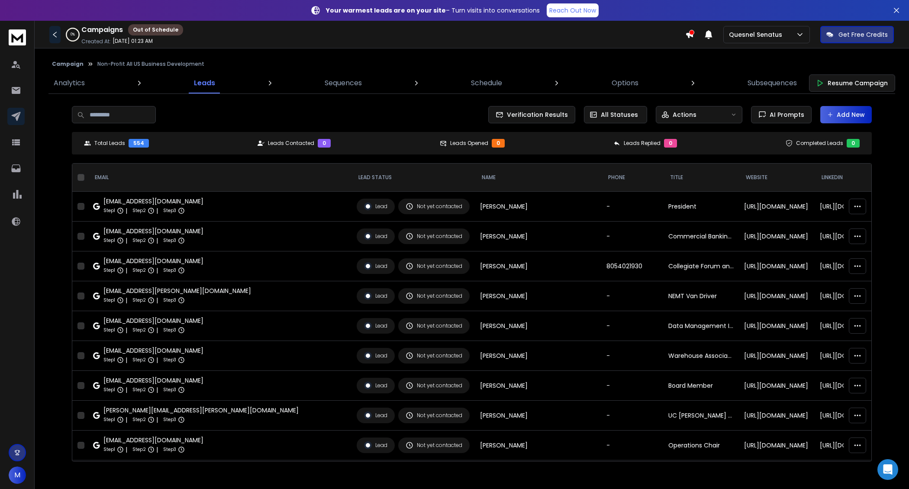
click at [55, 32] on icon at bounding box center [55, 35] width 8 height 8
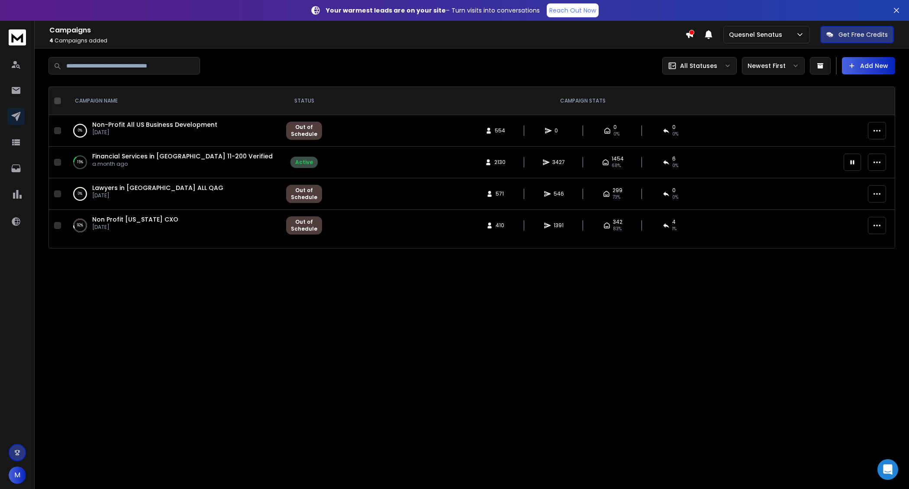
click at [126, 186] on span "Lawyers in [GEOGRAPHIC_DATA] ALL QAG" at bounding box center [157, 187] width 131 height 9
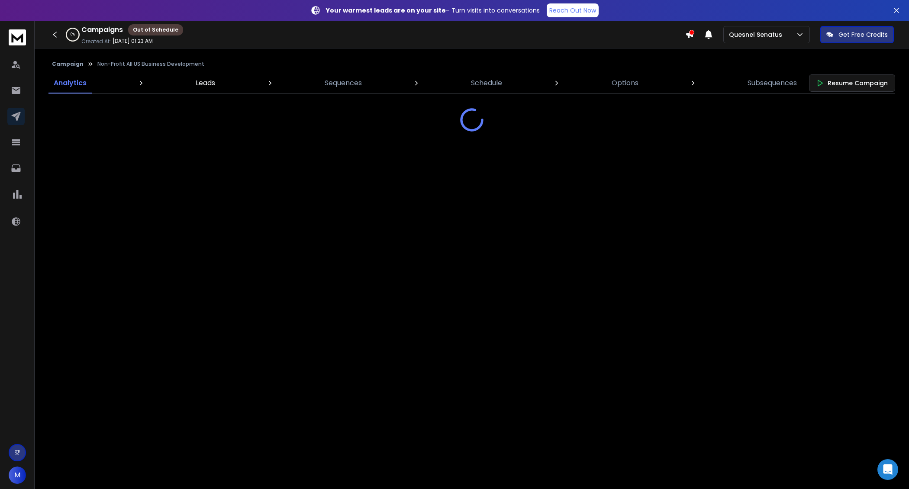
click at [213, 77] on link "Leads" at bounding box center [205, 83] width 30 height 21
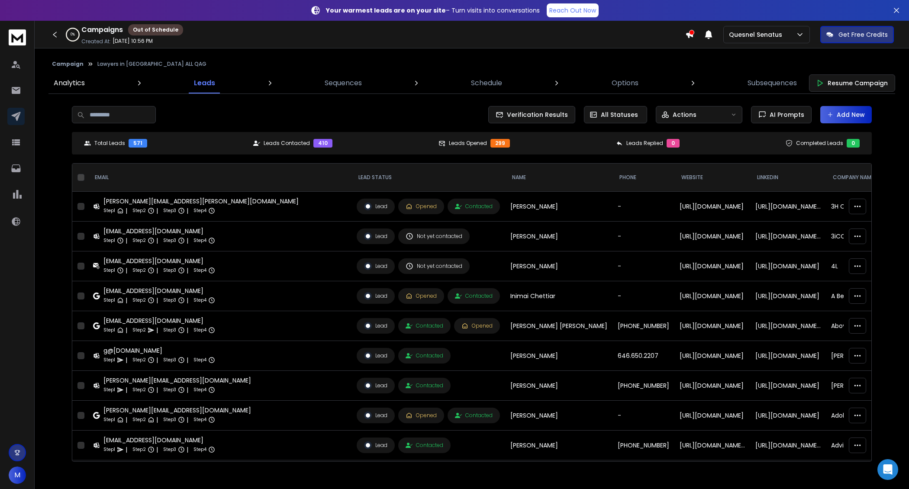
click at [81, 86] on p "Analytics" at bounding box center [69, 83] width 31 height 10
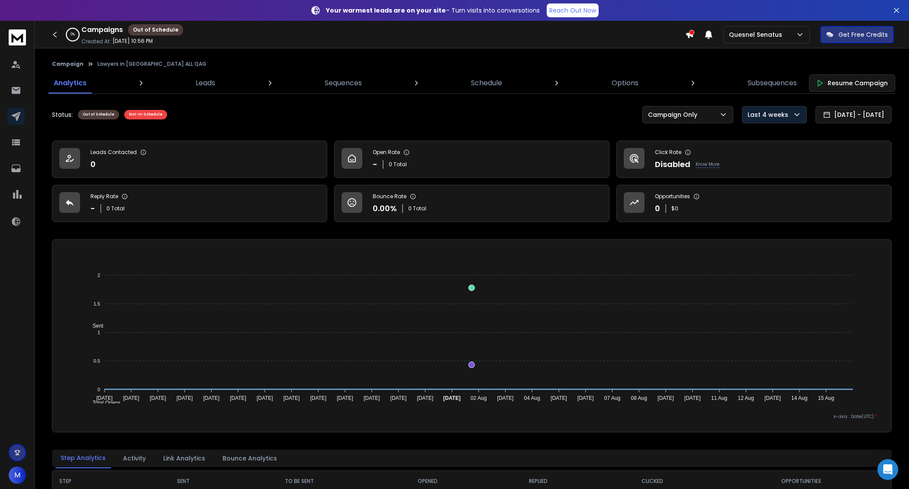
click at [742, 120] on button "Last 4 weeks" at bounding box center [774, 114] width 65 height 17
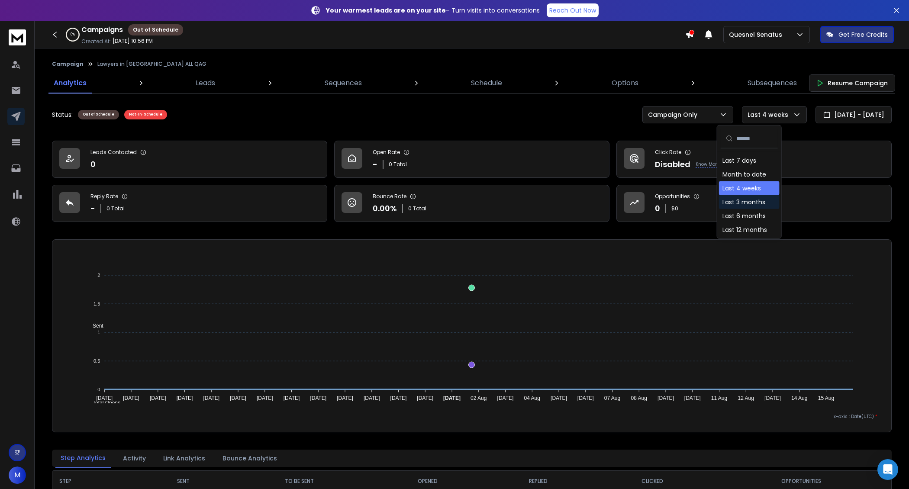
click at [732, 205] on div "Last 3 months" at bounding box center [743, 202] width 43 height 9
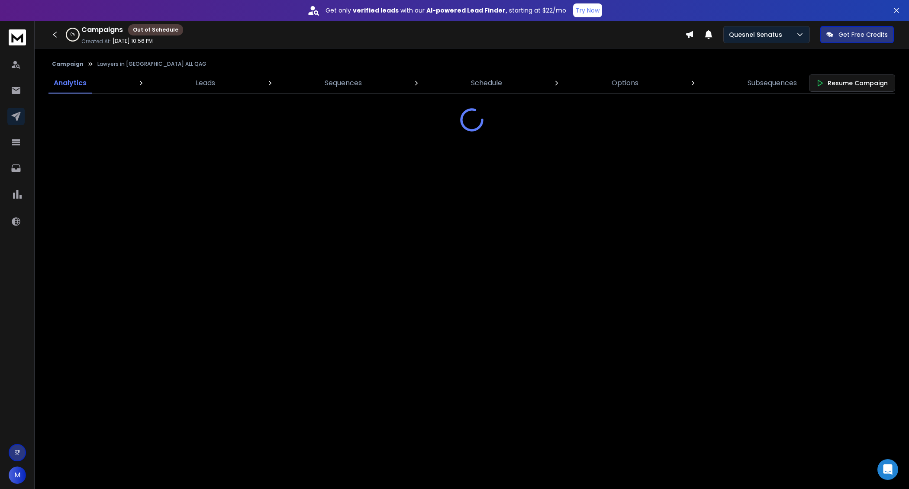
click at [778, 39] on button "Quesnel Senatus" at bounding box center [766, 34] width 87 height 17
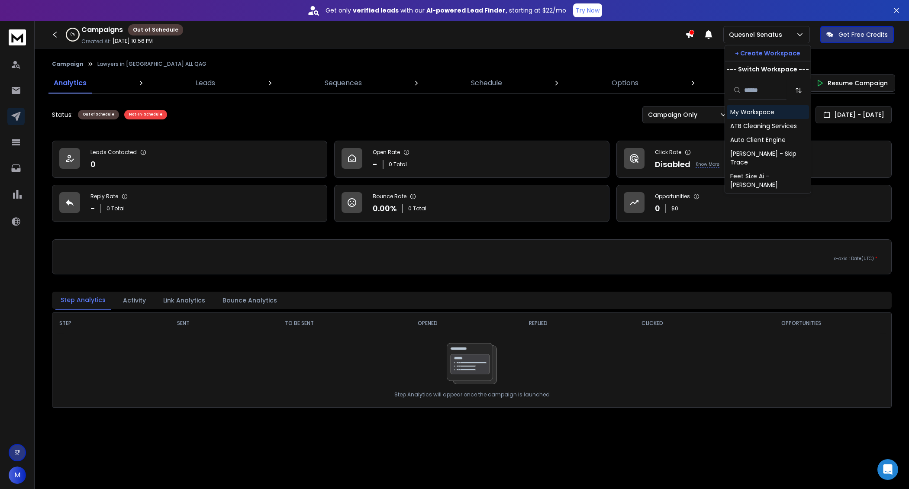
click at [855, 40] on button "Get Free Credits" at bounding box center [857, 34] width 74 height 17
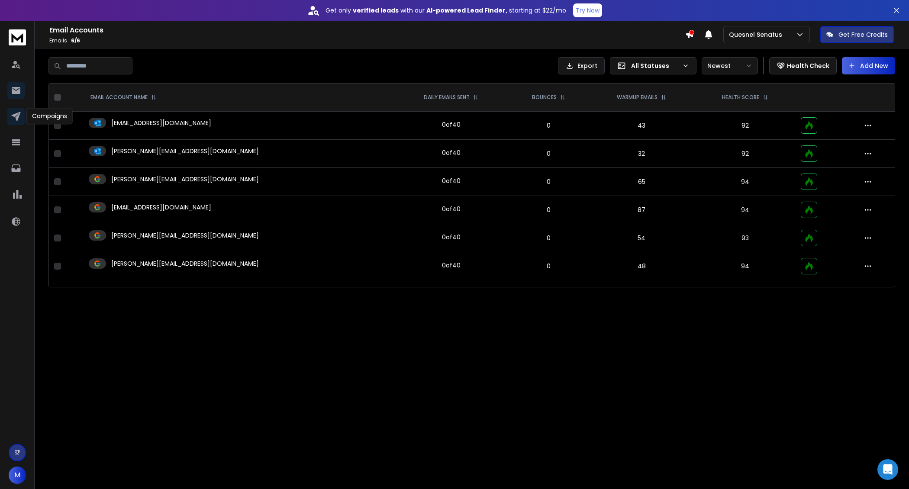
click at [22, 120] on link at bounding box center [15, 116] width 17 height 17
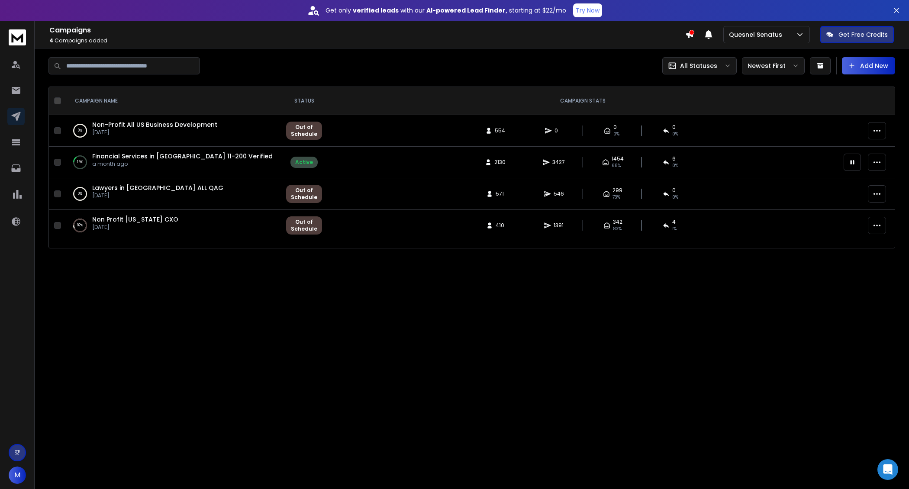
click at [121, 123] on span "Non-Profit All US Business Development" at bounding box center [154, 124] width 125 height 9
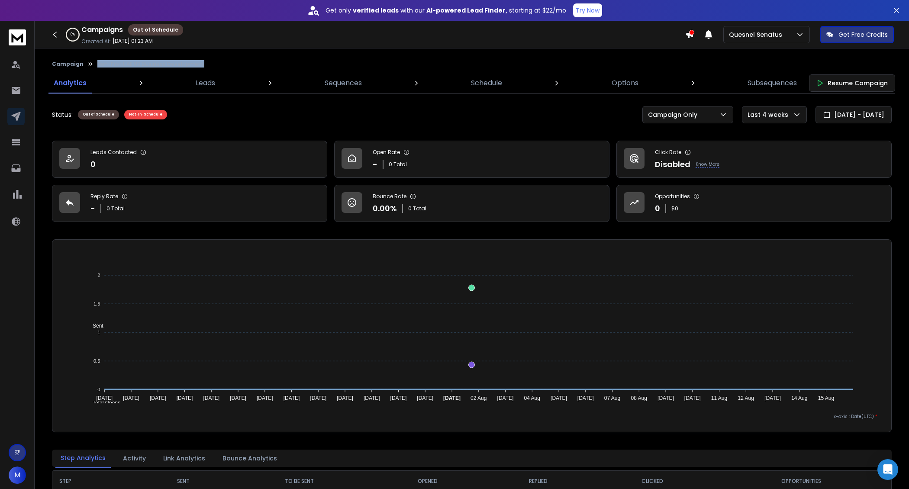
drag, startPoint x: 90, startPoint y: 63, endPoint x: 216, endPoint y: 71, distance: 126.1
click at [216, 71] on div "Campaign Non-Profit All US Business Development" at bounding box center [471, 64] width 846 height 14
copy p "Non-Profit All US Business Development"
click at [266, 57] on div "Campaign Non-Profit All US Business Development" at bounding box center [471, 64] width 846 height 14
click at [479, 80] on p "Schedule" at bounding box center [486, 83] width 31 height 10
